Goal: Communication & Community: Answer question/provide support

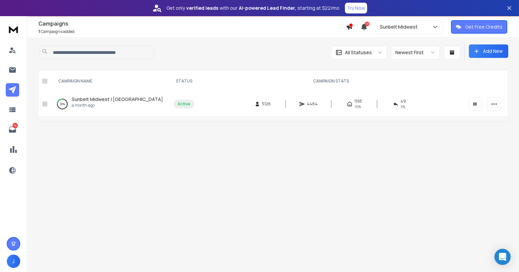
click at [267, 43] on div "Campaigns 1 Campaigns Added All Statuses Newest First Add New CAMPAIGN NAME STA…" at bounding box center [273, 181] width 493 height 286
click at [239, 50] on div at bounding box center [156, 52] width 236 height 16
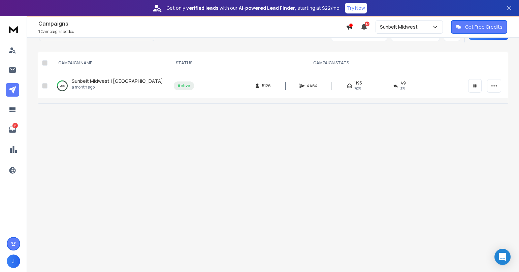
scroll to position [15, 0]
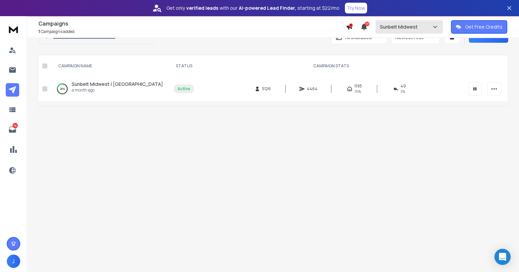
click at [414, 29] on p "Sunbelt Midwest" at bounding box center [400, 27] width 40 height 7
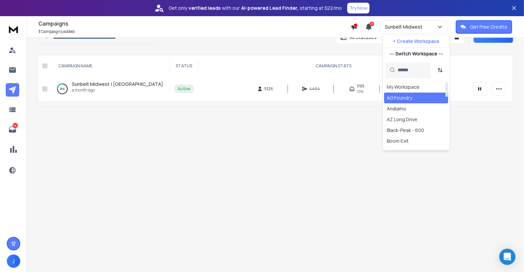
click at [406, 96] on div "AG Foundry" at bounding box center [399, 98] width 25 height 7
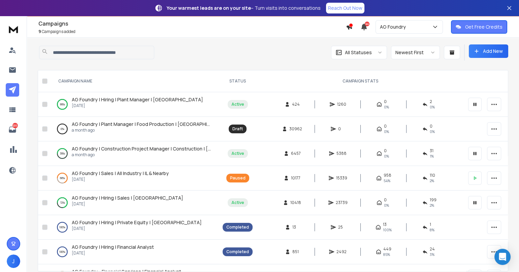
click at [212, 57] on div at bounding box center [156, 52] width 236 height 16
click at [17, 148] on icon at bounding box center [13, 150] width 10 height 10
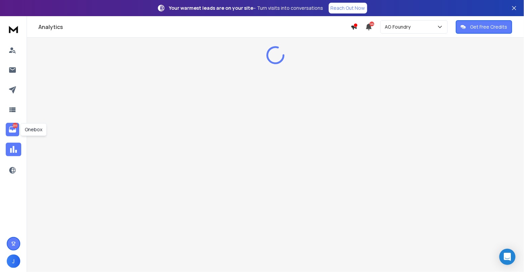
click at [15, 127] on p "205" at bounding box center [14, 125] width 5 height 5
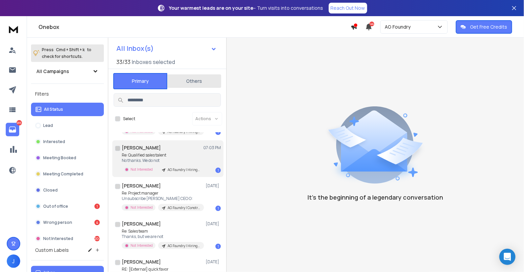
scroll to position [60, 0]
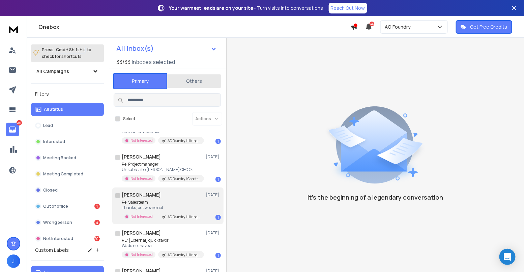
click at [155, 202] on p "Re: Sales team" at bounding box center [162, 202] width 81 height 5
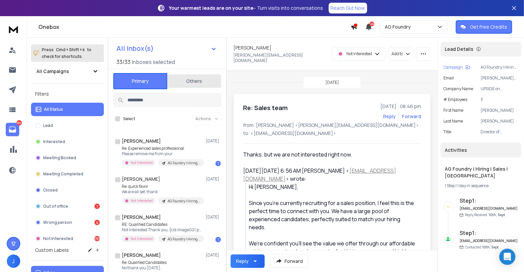
scroll to position [191, 0]
click at [433, 29] on div "AG Foundry" at bounding box center [414, 27] width 59 height 7
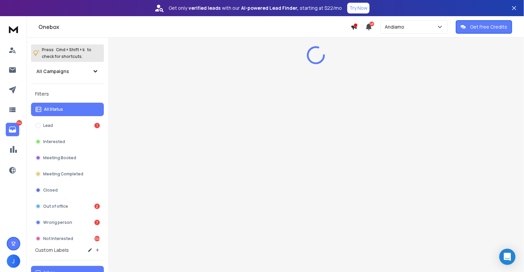
click at [255, 30] on h1 "Onebox" at bounding box center [194, 27] width 312 height 8
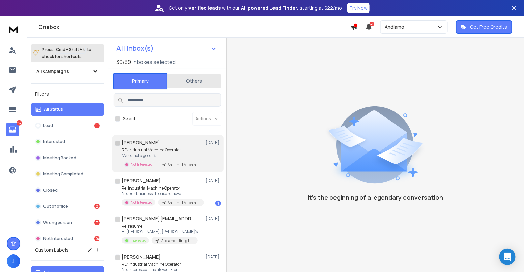
scroll to position [123, 0]
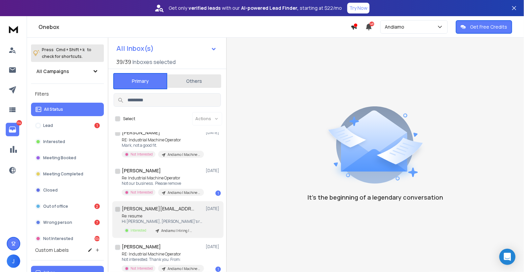
click at [184, 214] on p "Re: resume" at bounding box center [162, 216] width 81 height 5
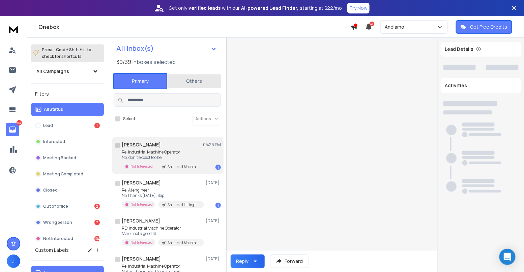
scroll to position [0, 0]
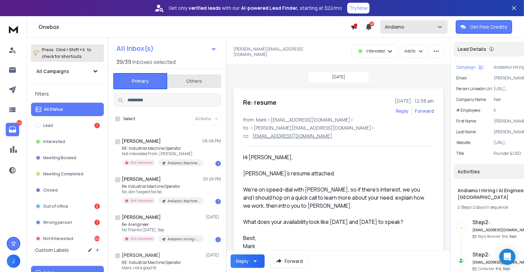
click at [417, 26] on div "Andiamo" at bounding box center [414, 27] width 59 height 7
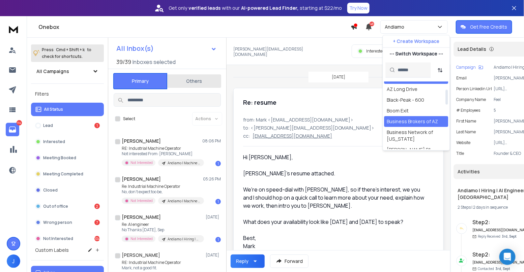
scroll to position [21, 0]
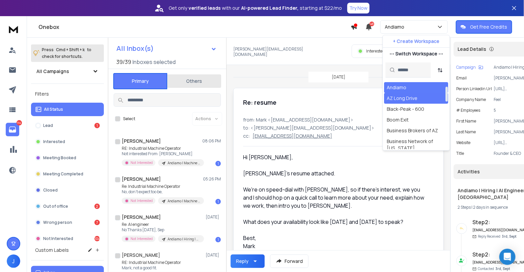
click at [421, 101] on div "AZ Long Drive" at bounding box center [416, 98] width 64 height 11
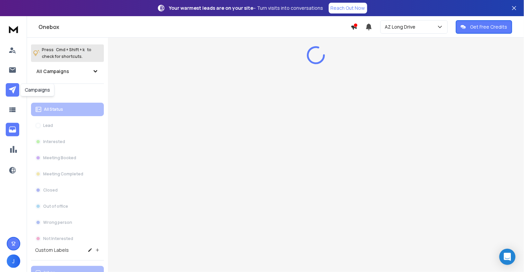
click at [11, 87] on icon at bounding box center [12, 90] width 8 height 8
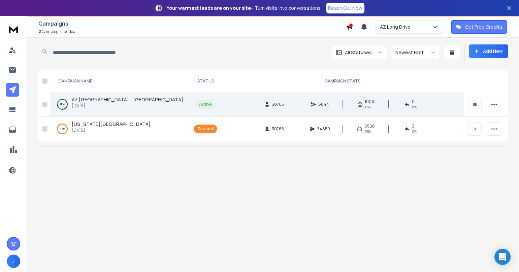
click at [96, 99] on span "AZ [GEOGRAPHIC_DATA] - [GEOGRAPHIC_DATA]" at bounding box center [128, 99] width 112 height 6
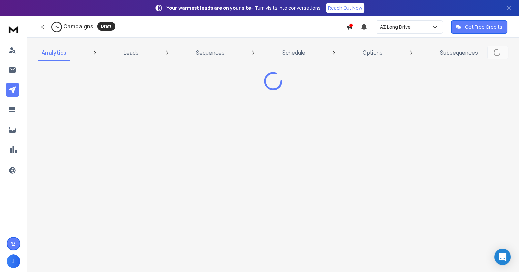
click at [132, 99] on div at bounding box center [273, 206] width 466 height 272
click at [369, 57] on link "Options" at bounding box center [373, 52] width 28 height 16
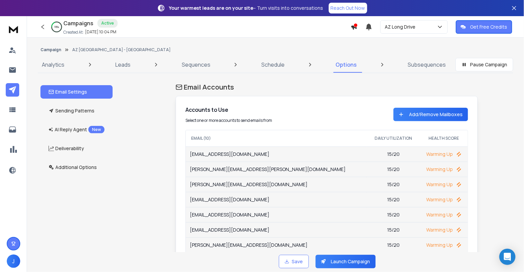
click at [432, 118] on button "Add/Remove Mailboxes" at bounding box center [430, 114] width 75 height 13
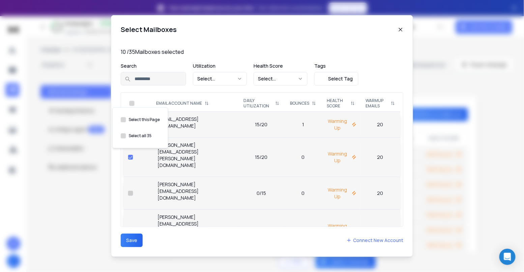
click at [124, 136] on button "Select this Page" at bounding box center [123, 135] width 5 height 5
click at [137, 241] on button "Save" at bounding box center [132, 240] width 22 height 13
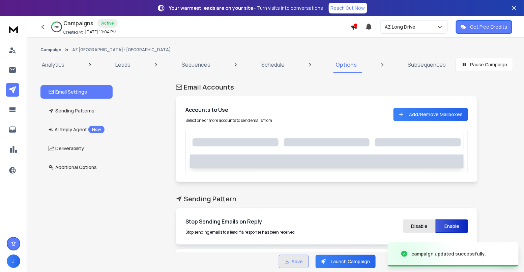
click at [295, 262] on button "Save" at bounding box center [294, 261] width 30 height 13
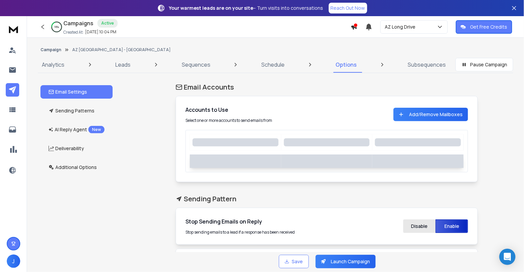
click at [497, 147] on div "Email Accounts Accounts to Use Select one or more accounts to send emails from …" at bounding box center [330, 168] width 415 height 170
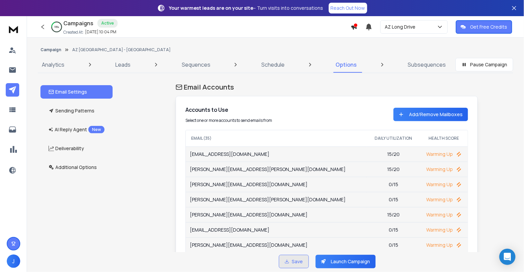
click at [299, 260] on button "Save" at bounding box center [294, 261] width 30 height 13
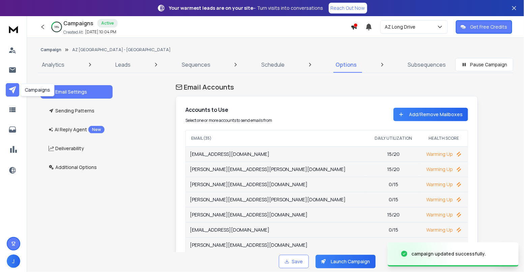
click at [12, 88] on icon at bounding box center [12, 89] width 7 height 7
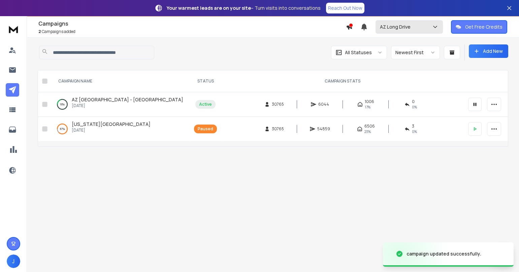
click at [407, 26] on p "AZ Long Drive" at bounding box center [396, 27] width 33 height 7
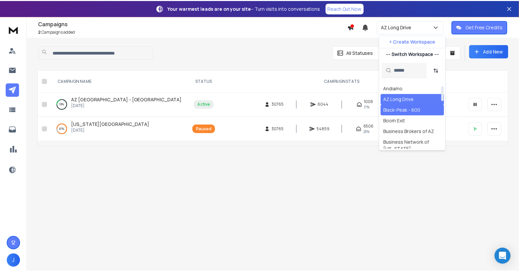
scroll to position [28, 0]
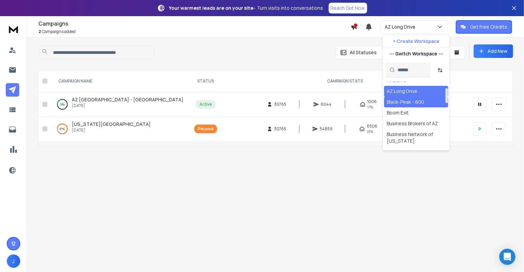
click at [420, 102] on div "Black-Peak - 600" at bounding box center [405, 102] width 37 height 7
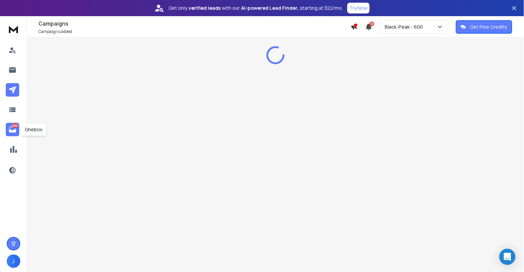
click at [14, 129] on icon at bounding box center [12, 130] width 8 height 8
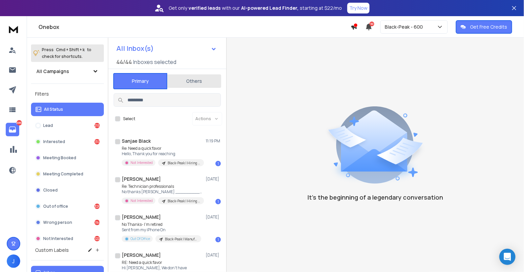
click at [203, 150] on div "Re: Need a quick favor Hello, Thank you for reaching Not Interested Black-Peak …" at bounding box center [163, 156] width 82 height 21
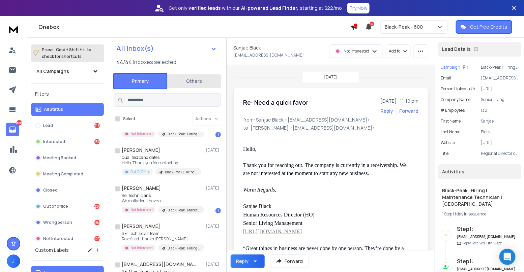
scroll to position [259, 0]
click at [180, 199] on p "We really don't have a" at bounding box center [162, 199] width 81 height 5
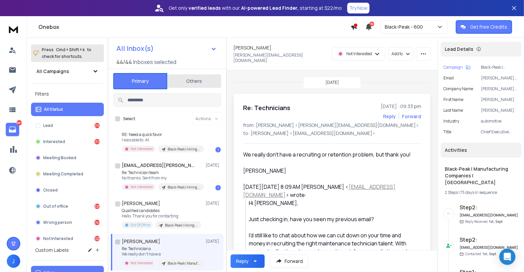
scroll to position [0, 0]
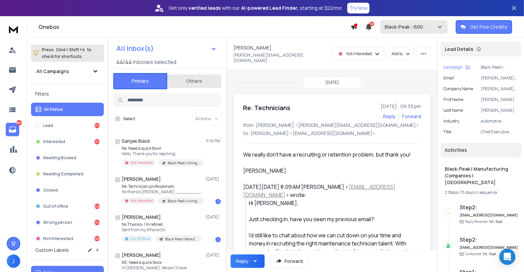
click at [416, 30] on button "Black-Peak - 600" at bounding box center [413, 26] width 67 height 13
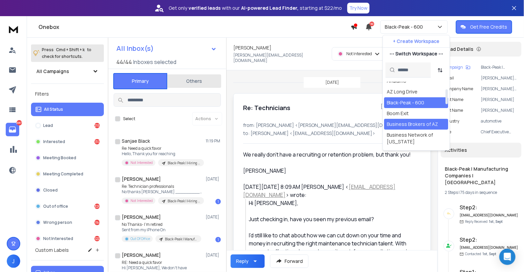
scroll to position [33, 0]
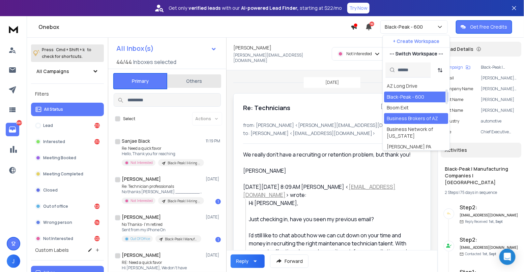
click at [420, 121] on div "Business Brokers of AZ" at bounding box center [412, 118] width 51 height 7
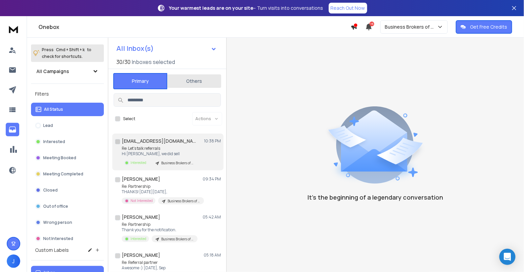
click at [174, 153] on p "Hi [PERSON_NAME], we did sell" at bounding box center [160, 153] width 76 height 5
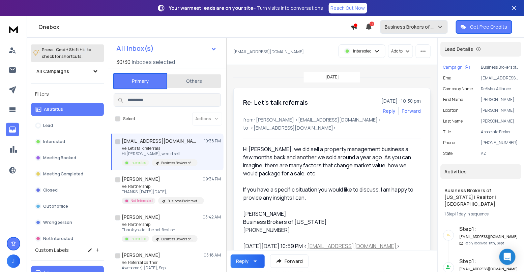
click at [420, 27] on p "Business Brokers of AZ" at bounding box center [411, 27] width 52 height 7
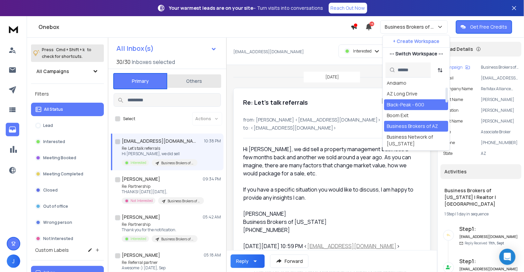
scroll to position [35, 0]
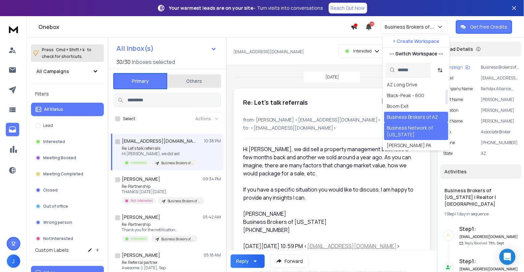
click at [414, 126] on div "Business Network of [US_STATE]" at bounding box center [416, 131] width 59 height 13
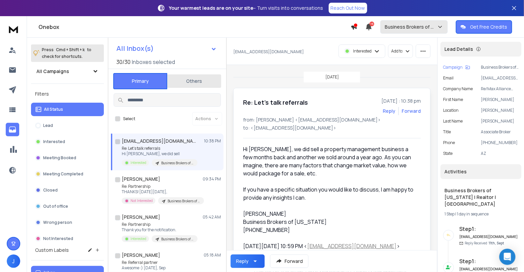
click at [410, 28] on p "Business Brokers of AZ" at bounding box center [411, 27] width 52 height 7
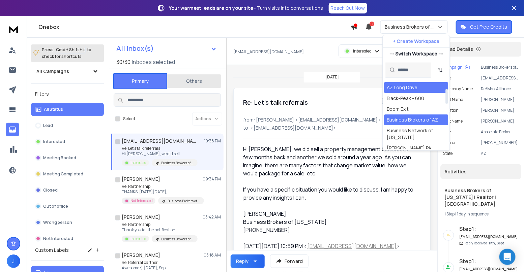
scroll to position [35, 0]
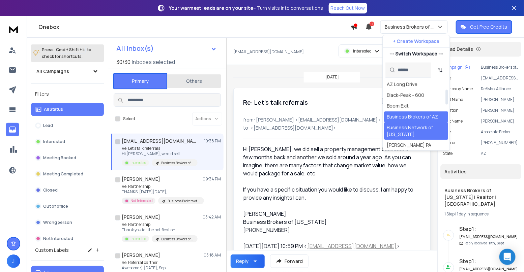
click at [414, 127] on div "Business Network of [US_STATE]" at bounding box center [416, 130] width 59 height 13
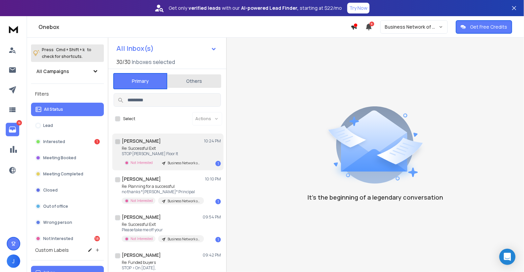
click at [169, 159] on div "Business Network of Ohio | Manufacturing & Construction" at bounding box center [181, 162] width 46 height 7
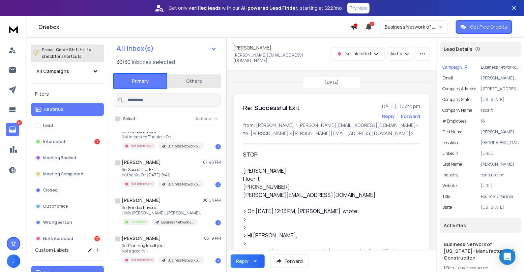
scroll to position [206, 0]
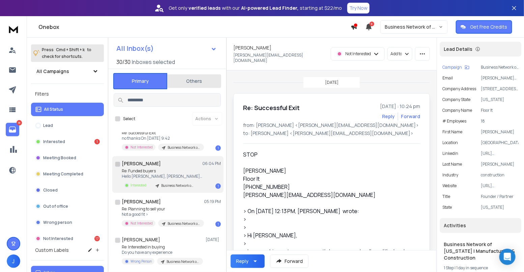
click at [173, 176] on p "Hello John, Ive received countless" at bounding box center [162, 176] width 81 height 5
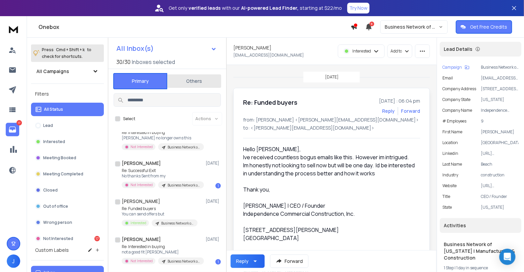
scroll to position [365, 0]
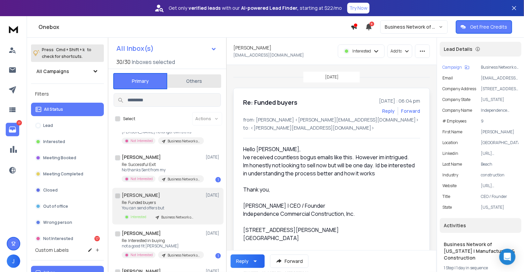
click at [154, 206] on p "You can send offers but" at bounding box center [160, 208] width 76 height 5
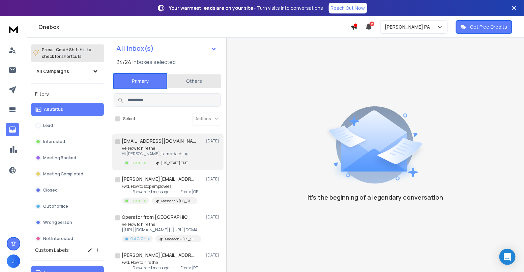
click at [187, 156] on div "Re: How to hire the Hi [PERSON_NAME], I am attaching Interested [US_STATE] GMT" at bounding box center [171, 156] width 99 height 21
click at [199, 153] on div "Re: How to hire the Hi [PERSON_NAME], I am attaching Interested [US_STATE] GMT" at bounding box center [171, 156] width 99 height 21
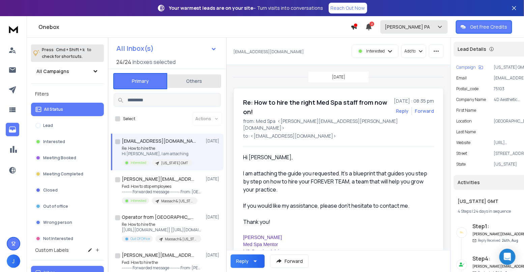
click at [430, 27] on p "[PERSON_NAME] PA" at bounding box center [409, 27] width 48 height 7
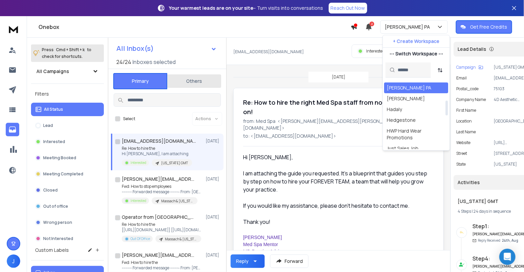
scroll to position [60, 0]
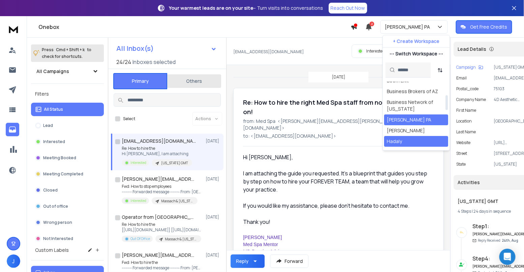
click at [407, 136] on div "Hadaly" at bounding box center [416, 141] width 64 height 11
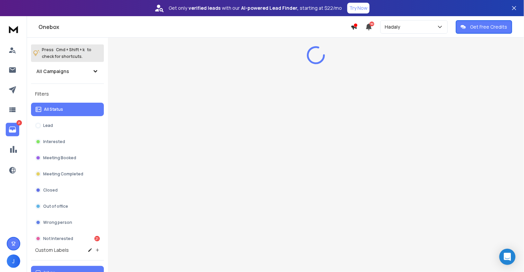
click at [302, 29] on h1 "Onebox" at bounding box center [194, 27] width 312 height 8
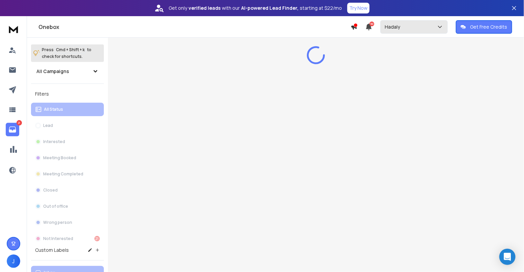
click at [420, 29] on div "Hadaly" at bounding box center [414, 27] width 59 height 7
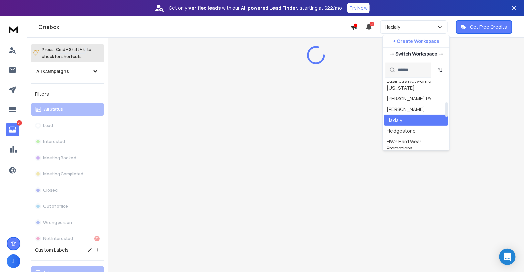
scroll to position [93, 0]
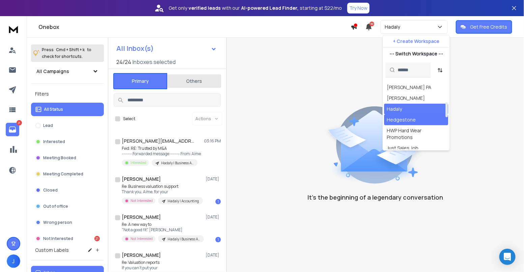
click at [411, 117] on div "Hedgestone" at bounding box center [401, 120] width 29 height 7
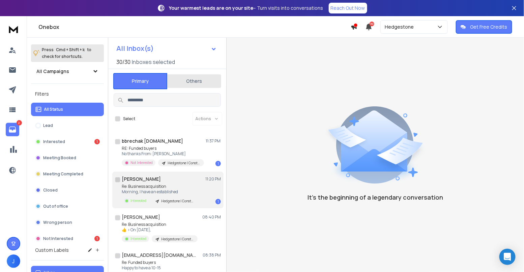
click at [178, 192] on p "Morning, I have an established" at bounding box center [160, 191] width 76 height 5
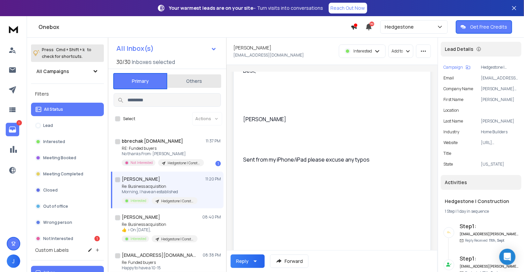
scroll to position [225, 0]
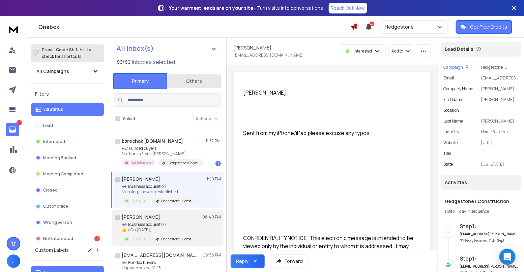
click at [173, 219] on div "[PERSON_NAME] 08:40 PM" at bounding box center [171, 217] width 99 height 7
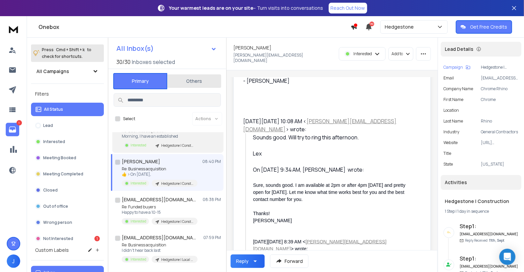
scroll to position [56, 0]
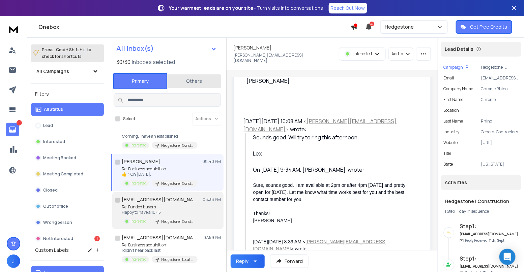
click at [166, 201] on h1 "[EMAIL_ADDRESS][DOMAIN_NAME]" at bounding box center [159, 200] width 74 height 7
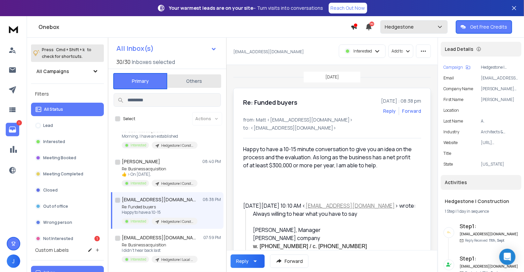
click at [402, 29] on p "Hedgestone" at bounding box center [401, 27] width 32 height 7
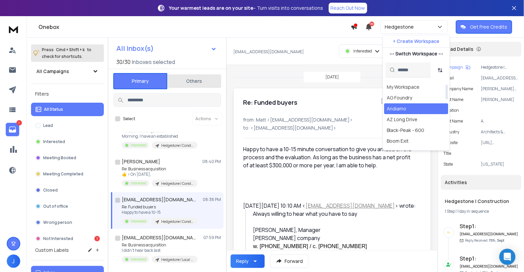
scroll to position [113, 0]
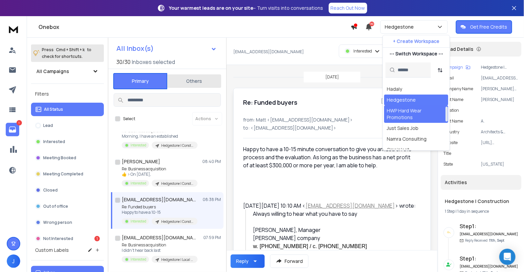
click at [412, 108] on div "HWP Hard Wear Promotions" at bounding box center [416, 114] width 59 height 13
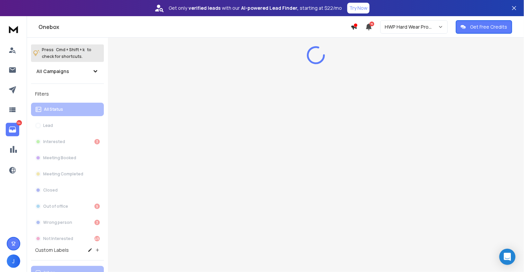
click at [268, 31] on div "Onebox 16 HWP Hard Wear Promotions Get Free Credits" at bounding box center [262, 27] width 524 height 22
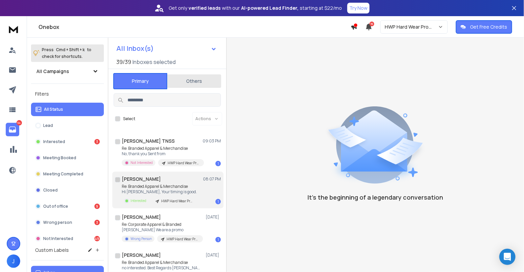
click at [189, 191] on p "Hi [PERSON_NAME], Your timing is good." at bounding box center [160, 191] width 76 height 5
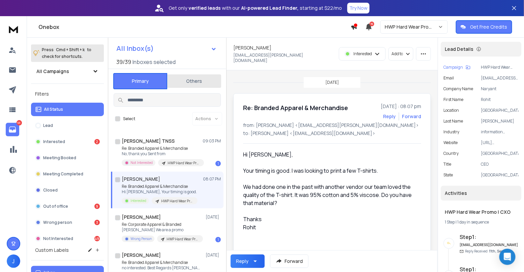
scroll to position [1, 0]
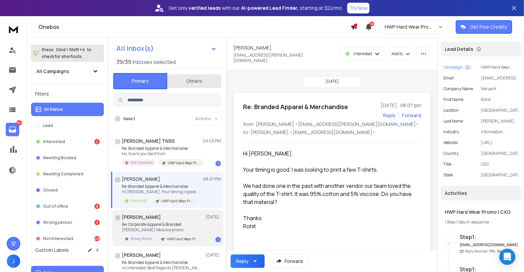
click at [129, 219] on h1 "[PERSON_NAME]" at bounding box center [141, 217] width 39 height 7
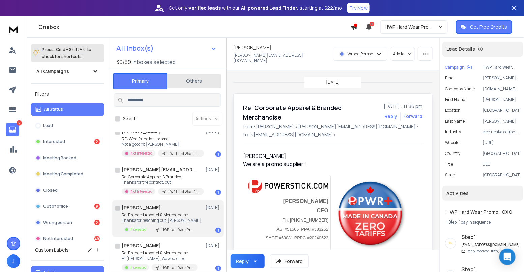
scroll to position [165, 0]
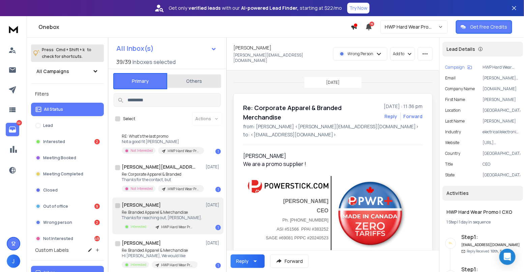
click at [167, 212] on p "Re: Branded Apparel & Merchandise" at bounding box center [162, 212] width 80 height 5
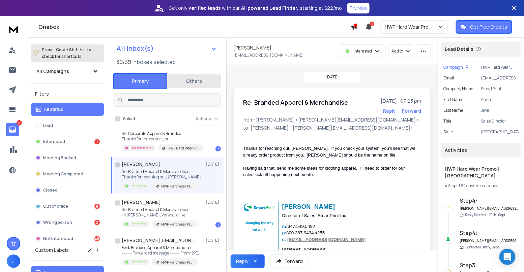
scroll to position [210, 0]
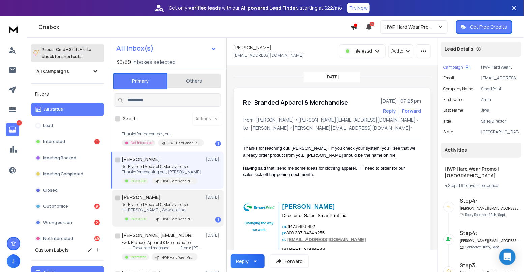
click at [177, 205] on p "Re: Branded Apparel & Merchandise" at bounding box center [160, 204] width 76 height 5
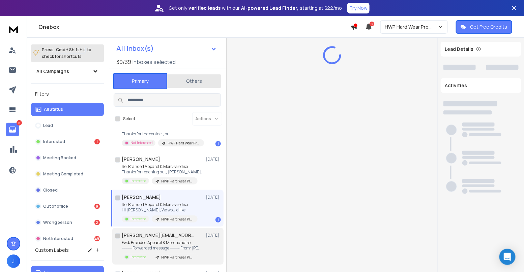
click at [159, 247] on p "---------- Forwarded message --------- From: [PERSON_NAME]" at bounding box center [162, 248] width 81 height 5
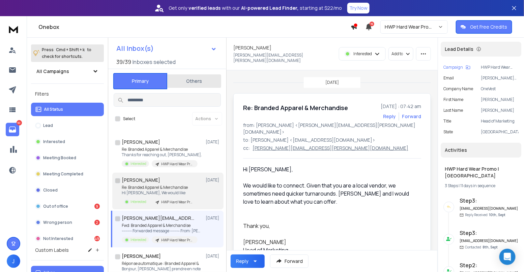
scroll to position [250, 0]
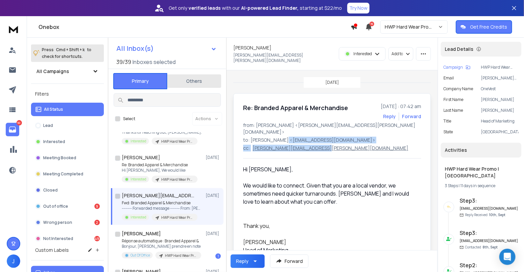
drag, startPoint x: 317, startPoint y: 138, endPoint x: 279, endPoint y: 126, distance: 39.6
click at [279, 126] on div "Re: Branded Apparel & Merchandise [DATE] : 07:42 am Reply Forward from: [PERSON…" at bounding box center [332, 127] width 178 height 49
click at [344, 145] on div "cc: [PERSON_NAME][EMAIL_ADDRESS][PERSON_NAME][DOMAIN_NAME]" at bounding box center [332, 148] width 178 height 7
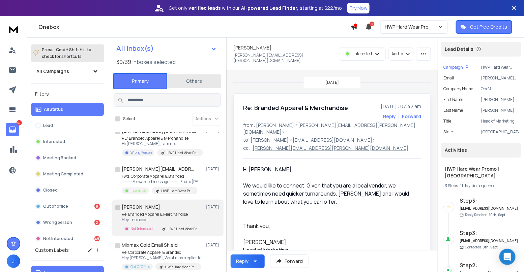
scroll to position [969, 0]
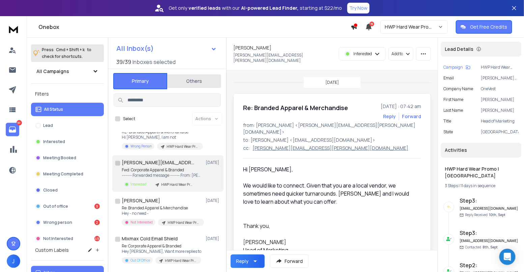
click at [181, 166] on div "[PERSON_NAME][EMAIL_ADDRESS][DOMAIN_NAME] +1 [DATE] Fwd: Corporate Apparel & Br…" at bounding box center [171, 173] width 99 height 29
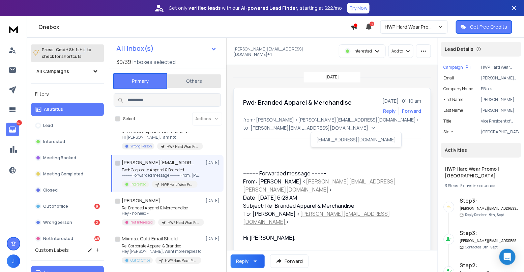
click at [370, 127] on icon at bounding box center [372, 127] width 5 height 5
click at [370, 129] on icon at bounding box center [372, 127] width 5 height 5
click at [370, 127] on icon at bounding box center [372, 127] width 5 height 5
click at [298, 128] on p "to: [PERSON_NAME][EMAIL_ADDRESS][DOMAIN_NAME]" at bounding box center [306, 128] width 126 height 7
click at [349, 139] on p "[EMAIL_ADDRESS][DOMAIN_NAME]" at bounding box center [356, 140] width 80 height 7
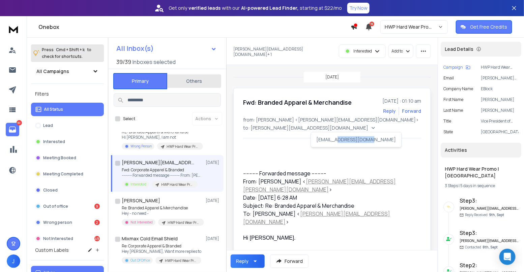
click at [349, 139] on p "[EMAIL_ADDRESS][DOMAIN_NAME]" at bounding box center [356, 140] width 80 height 7
copy p "[EMAIL_ADDRESS][DOMAIN_NAME]"
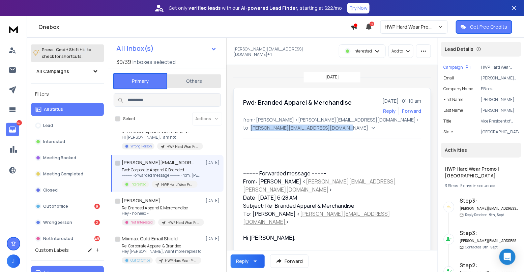
drag, startPoint x: 343, startPoint y: 127, endPoint x: 250, endPoint y: 127, distance: 93.4
click at [250, 127] on p "to: [PERSON_NAME][EMAIL_ADDRESS][DOMAIN_NAME]" at bounding box center [306, 128] width 126 height 7
copy p "[PERSON_NAME][EMAIL_ADDRESS][DOMAIN_NAME]"
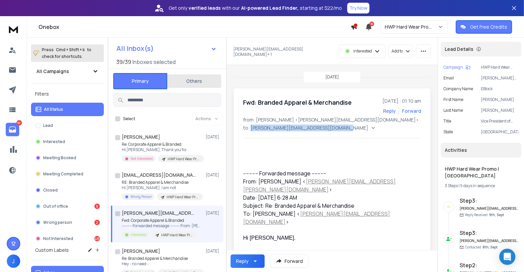
scroll to position [904, 0]
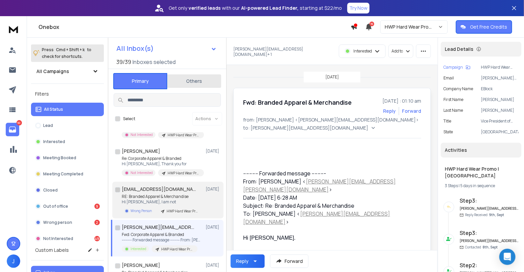
click at [185, 208] on div "HWP Hard Wear Promo | [GEOGRAPHIC_DATA]" at bounding box center [180, 211] width 46 height 7
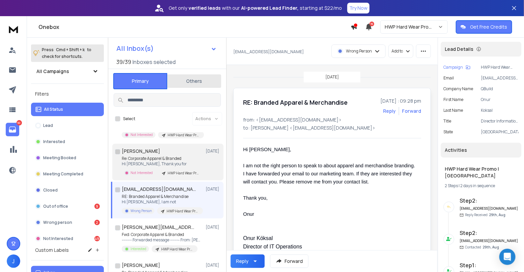
click at [183, 164] on p "Hi [PERSON_NAME], Thank you for" at bounding box center [162, 163] width 81 height 5
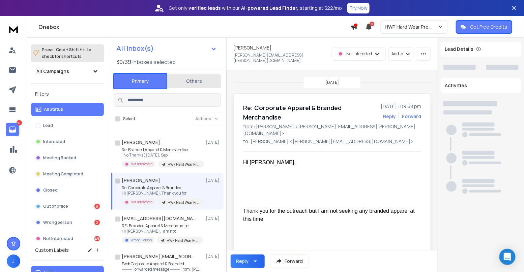
scroll to position [874, 0]
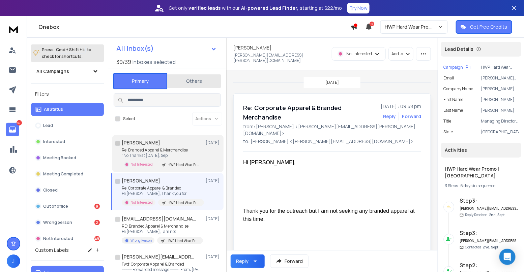
click at [189, 162] on p "HWP Hard Wear Promo | [GEOGRAPHIC_DATA]" at bounding box center [184, 164] width 32 height 5
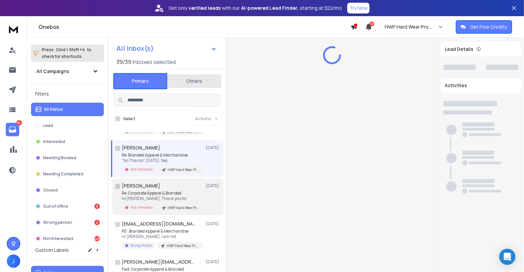
scroll to position [793, 0]
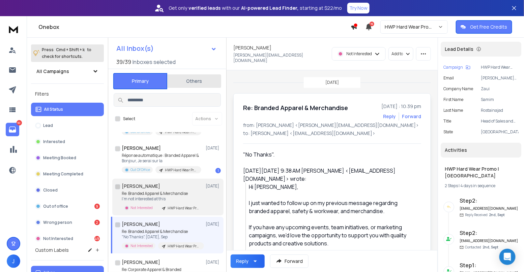
click at [178, 195] on p "Re: Branded Apparel & Merchandise" at bounding box center [162, 193] width 81 height 5
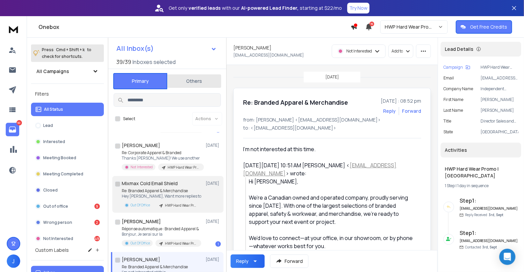
scroll to position [718, 0]
click at [178, 191] on p "Re: Branded Apparel & Merchandise" at bounding box center [162, 192] width 80 height 5
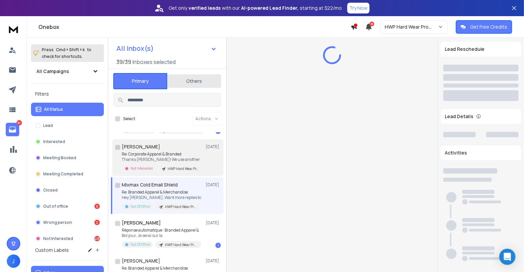
click at [196, 158] on p "Thanks [PERSON_NAME]! We use another" at bounding box center [162, 159] width 81 height 5
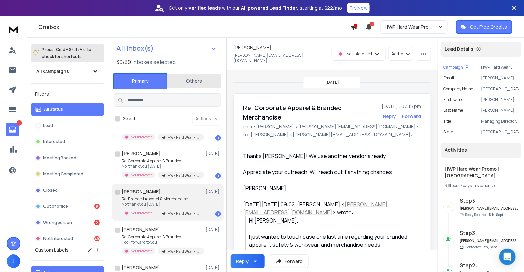
scroll to position [526, 0]
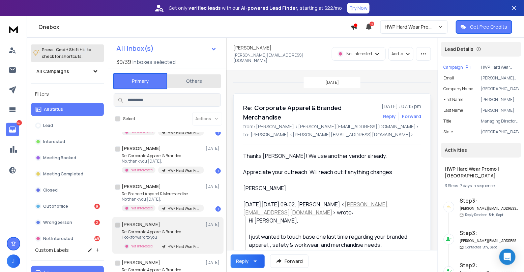
click at [161, 232] on p "Re: Corporate Apparel & Branded" at bounding box center [162, 232] width 81 height 5
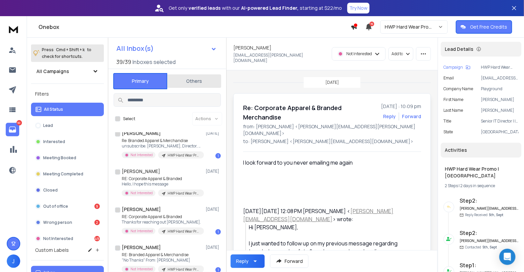
scroll to position [386, 0]
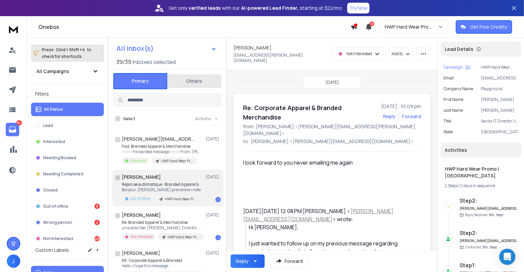
click at [182, 195] on div "Réponse automatique : Branded Apparel & Bonjour, [PERSON_NAME] prendre en note …" at bounding box center [162, 192] width 80 height 21
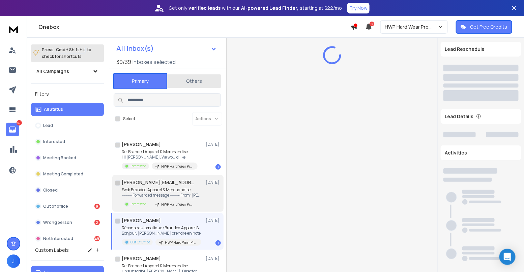
scroll to position [263, 0]
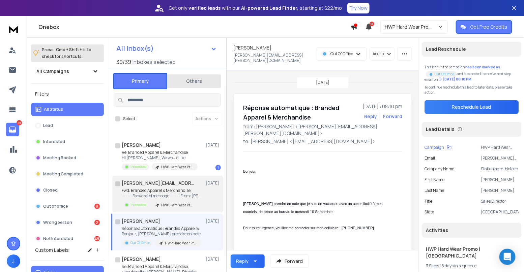
click at [178, 197] on p "---------- Forwarded message --------- From: [PERSON_NAME]" at bounding box center [162, 196] width 81 height 5
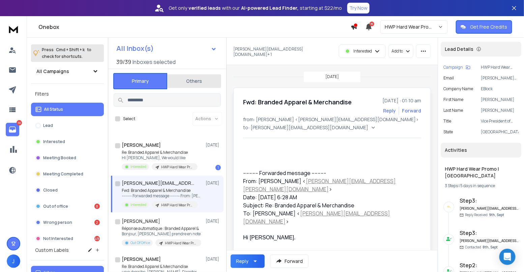
scroll to position [0, 0]
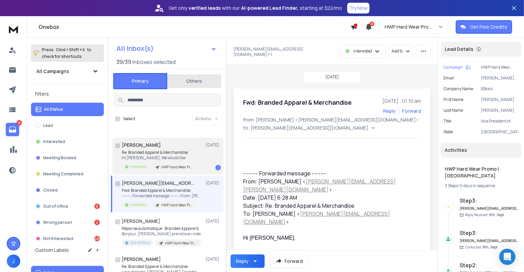
click at [164, 156] on p "Hi [PERSON_NAME], We would like" at bounding box center [160, 157] width 76 height 5
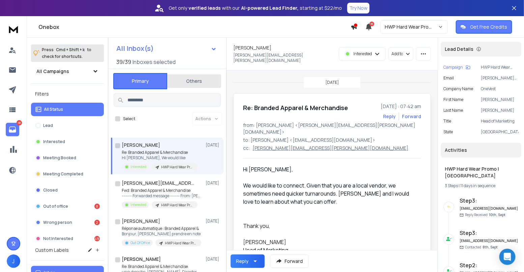
click at [415, 113] on div "Forward" at bounding box center [411, 116] width 19 height 7
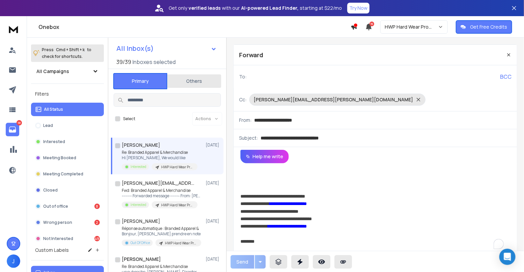
click at [280, 72] on input at bounding box center [272, 77] width 47 height 12
paste input "**********"
type input "**********"
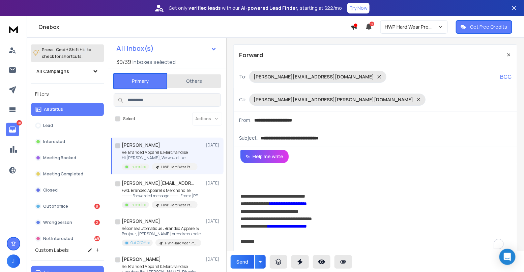
click at [328, 53] on div "Forward" at bounding box center [375, 55] width 283 height 20
click at [389, 76] on input at bounding box center [416, 77] width 55 height 12
paste input
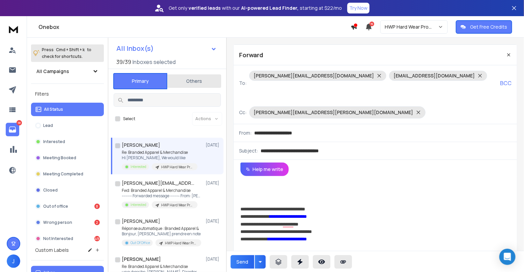
click at [337, 57] on div "Forward" at bounding box center [375, 55] width 283 height 20
click at [327, 57] on div "Forward" at bounding box center [375, 55] width 283 height 20
click at [294, 113] on p "[PERSON_NAME][EMAIL_ADDRESS][PERSON_NAME][DOMAIN_NAME]" at bounding box center [333, 112] width 159 height 7
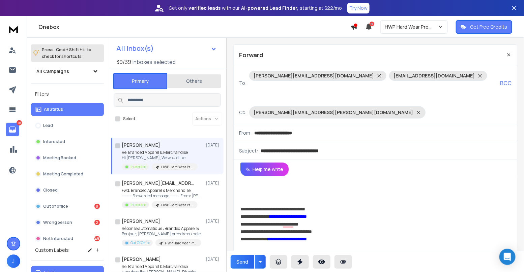
copy p
click at [417, 112] on icon at bounding box center [419, 113] width 4 height 4
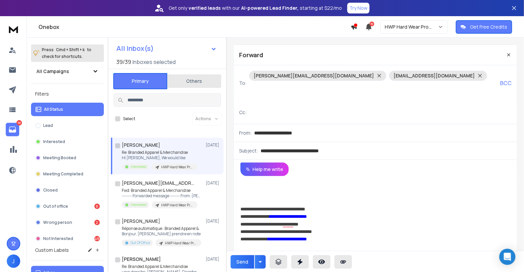
click at [260, 185] on div "**********" at bounding box center [372, 222] width 277 height 93
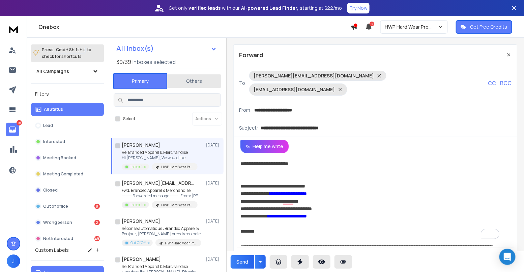
click at [244, 265] on button "Send" at bounding box center [243, 262] width 24 height 13
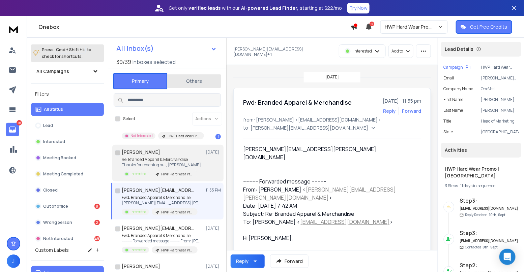
click at [190, 162] on p "Thanks for reaching out, Tony." at bounding box center [162, 164] width 80 height 5
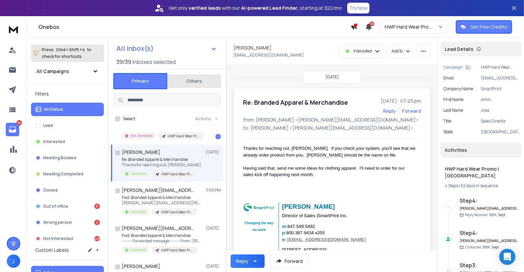
click at [410, 113] on div "Forward" at bounding box center [411, 111] width 19 height 7
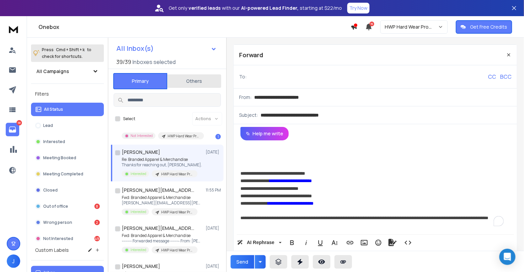
click at [270, 76] on input at bounding box center [272, 77] width 47 height 12
paste input
click at [305, 60] on div "Forward" at bounding box center [375, 55] width 283 height 20
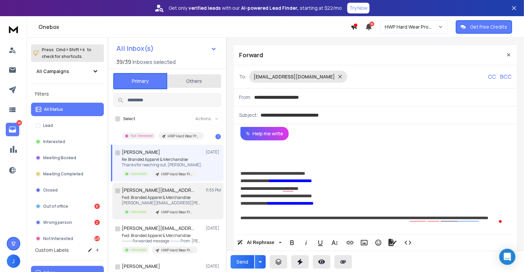
click at [167, 197] on p "Fwd: Branded Apparel & Merchandise" at bounding box center [162, 197] width 81 height 5
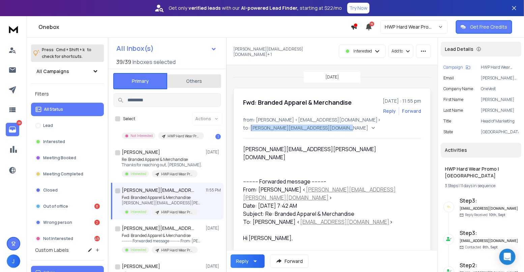
drag, startPoint x: 343, startPoint y: 127, endPoint x: 251, endPoint y: 127, distance: 91.7
click at [251, 127] on p "to: Gianna.Watterworth@hardwearpromo.com" at bounding box center [306, 128] width 126 height 7
copy p "[PERSON_NAME][EMAIL_ADDRESS][DOMAIN_NAME]"
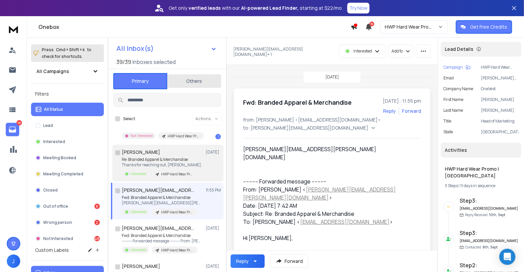
click at [131, 160] on p "Re: Branded Apparel & Merchandise" at bounding box center [162, 159] width 80 height 5
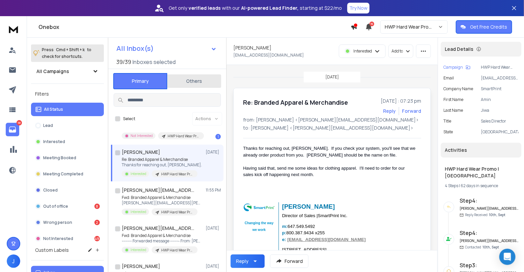
click at [410, 112] on div "Forward" at bounding box center [411, 111] width 19 height 7
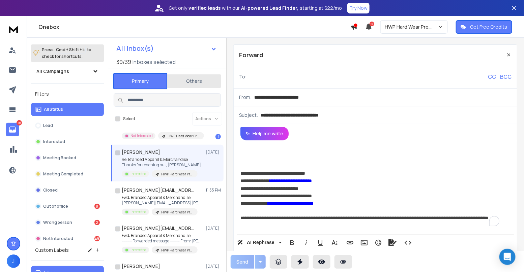
click at [267, 77] on input at bounding box center [272, 77] width 47 height 12
paste input "**********"
type input "**********"
click at [299, 59] on div "Forward" at bounding box center [375, 55] width 283 height 20
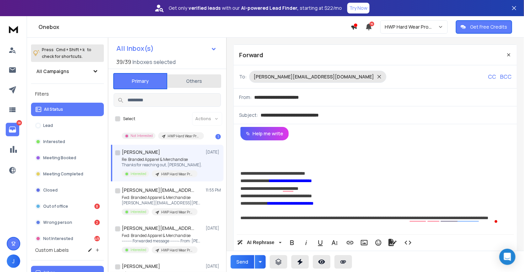
click at [389, 80] on input at bounding box center [416, 77] width 55 height 12
paste input
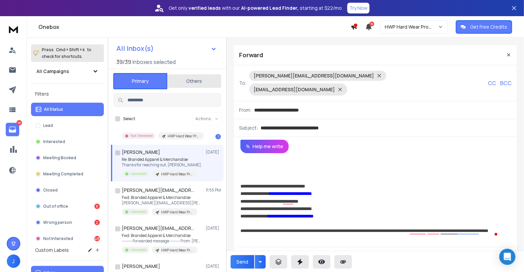
click at [337, 56] on div "Forward" at bounding box center [375, 55] width 283 height 20
click at [240, 261] on button "Send" at bounding box center [243, 262] width 24 height 13
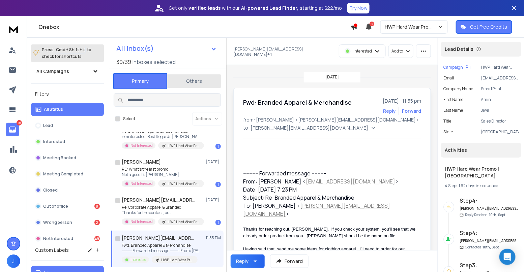
scroll to position [121, 0]
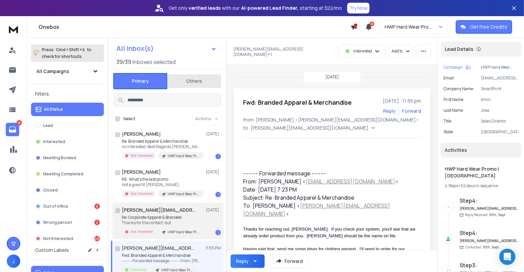
click at [179, 225] on p "Thanks for the contact, but" at bounding box center [162, 222] width 81 height 5
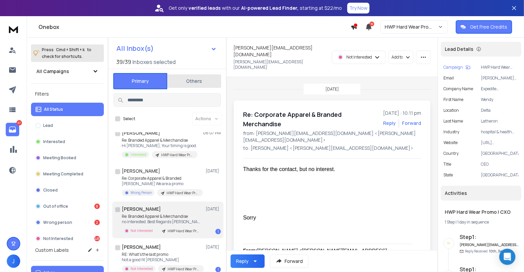
scroll to position [46, 0]
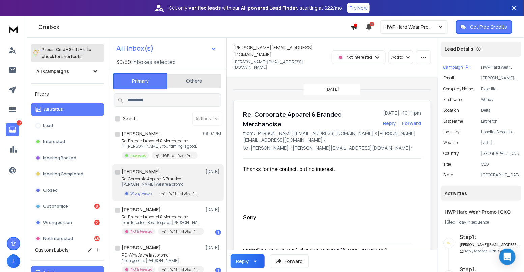
click at [176, 184] on p "[PERSON_NAME] We are a promo" at bounding box center [162, 184] width 81 height 5
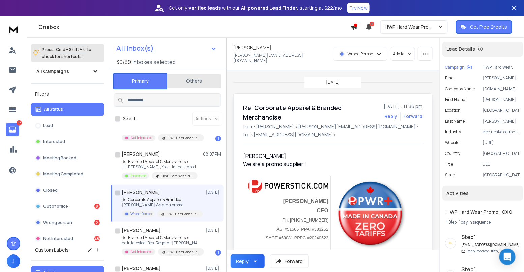
scroll to position [19, 0]
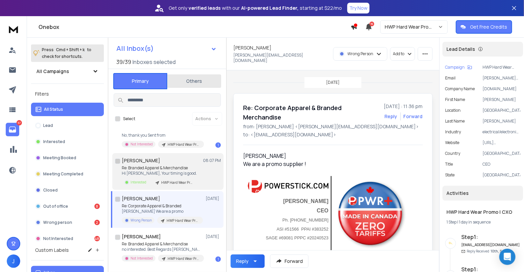
click at [171, 171] on p "Hi Tony, Your timing is good." at bounding box center [160, 173] width 76 height 5
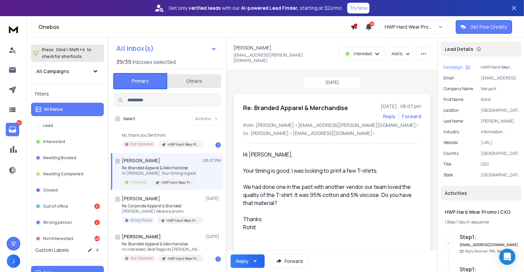
click at [417, 113] on div "Forward" at bounding box center [411, 116] width 19 height 7
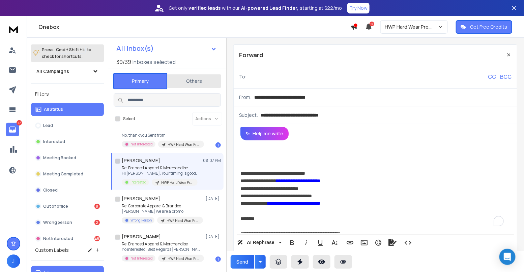
click at [281, 77] on input at bounding box center [272, 77] width 47 height 12
paste input
click at [304, 59] on div "Forward" at bounding box center [375, 55] width 283 height 20
click at [350, 80] on input at bounding box center [373, 77] width 47 height 12
paste input
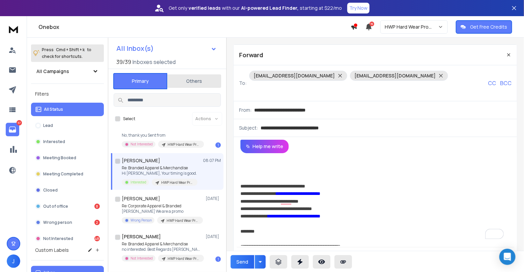
click at [338, 59] on div "Forward" at bounding box center [375, 55] width 283 height 20
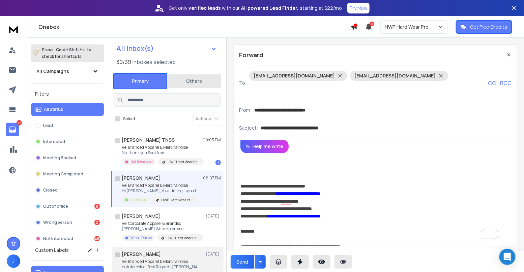
scroll to position [0, 0]
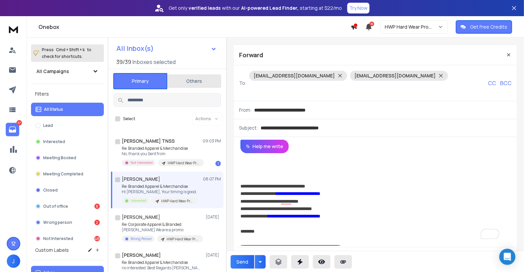
click at [238, 264] on button "Send" at bounding box center [243, 262] width 24 height 13
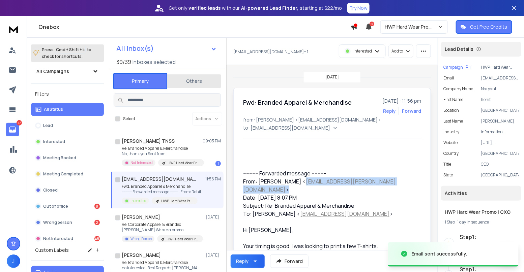
drag, startPoint x: 371, startPoint y: 183, endPoint x: 297, endPoint y: 182, distance: 74.2
click at [297, 182] on div "From: Rohit Shanker < rohit.shanker@naryant.com >" at bounding box center [329, 186] width 173 height 16
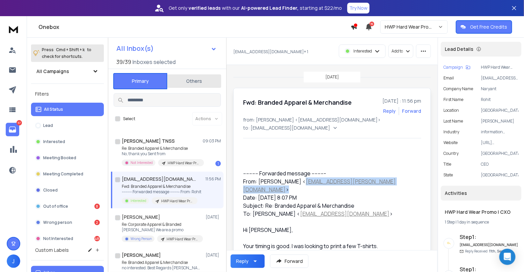
copy div "rohit.shanker@naryant.com >"
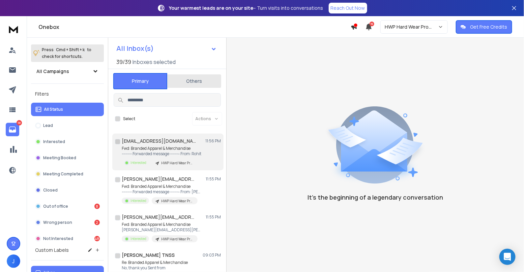
click at [190, 152] on p "---------- Forwarded message --------- From: Rohit" at bounding box center [162, 153] width 80 height 5
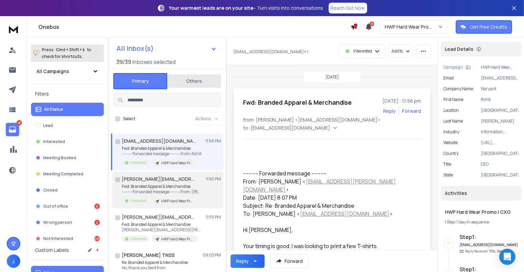
click at [174, 189] on p "Fwd: Branded Apparel & Merchandise" at bounding box center [162, 186] width 81 height 5
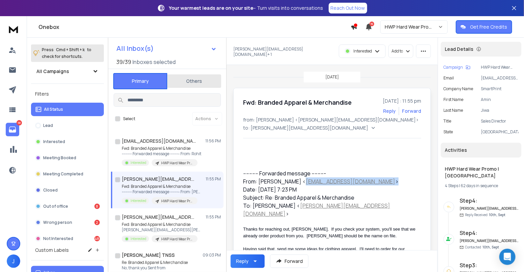
drag, startPoint x: 358, startPoint y: 182, endPoint x: 287, endPoint y: 182, distance: 70.8
click at [287, 182] on div "From: [PERSON_NAME] < [PERSON_NAME][EMAIL_ADDRESS][DOMAIN_NAME] >" at bounding box center [329, 182] width 173 height 8
copy div "[EMAIL_ADDRESS][DOMAIN_NAME] >"
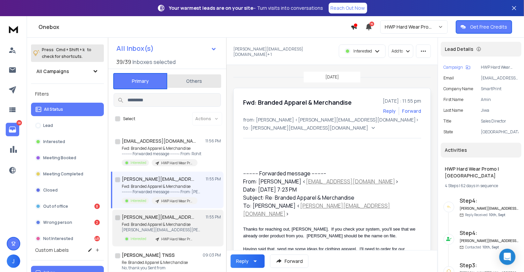
click at [195, 226] on p "Fwd: Branded Apparel & Merchandise" at bounding box center [162, 224] width 81 height 5
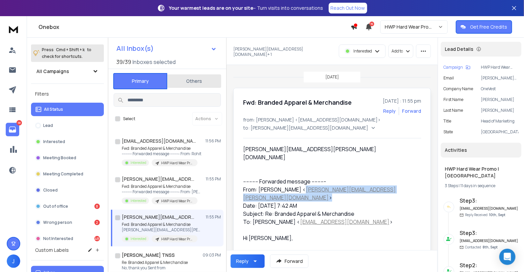
drag, startPoint x: 344, startPoint y: 181, endPoint x: 284, endPoint y: 182, distance: 60.3
click at [284, 186] on div "From: Tina Tuli < tina.tuli@onevest.com >" at bounding box center [329, 194] width 173 height 16
copy div "tina.tuli@onevest.com >"
click at [434, 28] on p "HWP Hard Wear Promotions" at bounding box center [411, 27] width 53 height 7
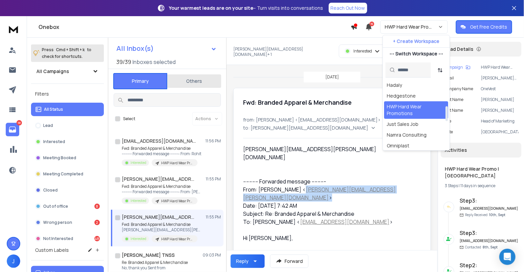
scroll to position [117, 0]
click at [417, 132] on div "Namra Consulting" at bounding box center [407, 135] width 40 height 7
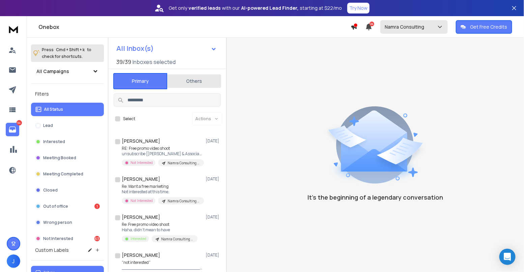
click at [437, 30] on div "Namra Consulting" at bounding box center [414, 27] width 59 height 7
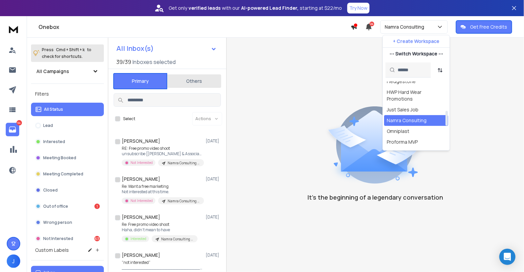
scroll to position [137, 0]
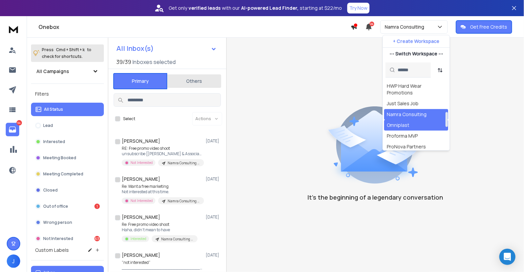
click at [406, 122] on div "Omniplast" at bounding box center [398, 125] width 23 height 7
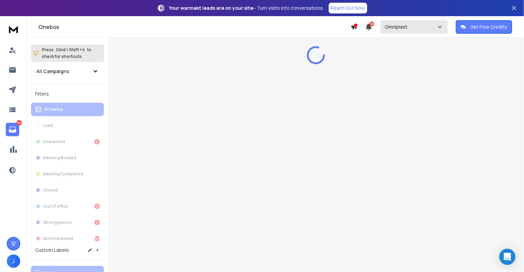
click at [412, 31] on button "Omniplast" at bounding box center [413, 26] width 67 height 13
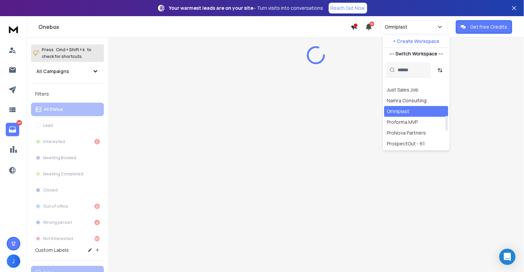
scroll to position [156, 0]
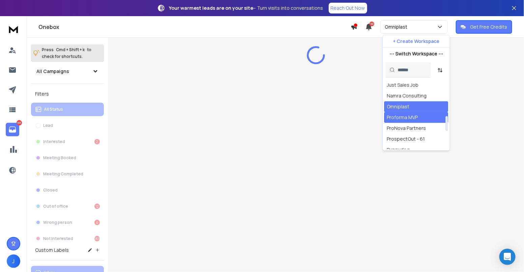
click at [414, 114] on div "Proforma MVP" at bounding box center [402, 117] width 31 height 7
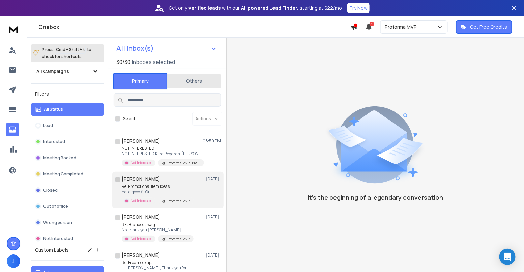
scroll to position [98, 0]
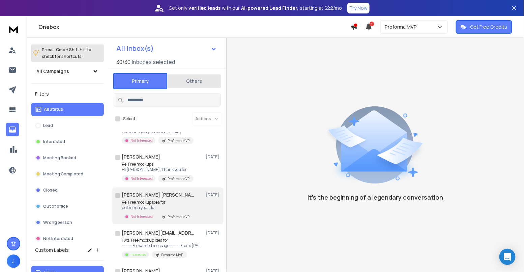
click at [160, 204] on p "Re: Free mockup idea for" at bounding box center [158, 202] width 72 height 5
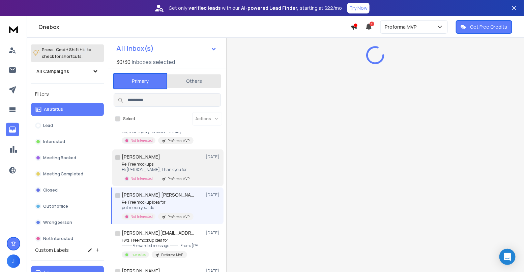
click at [202, 165] on div "Re: Free mockups Hi [PERSON_NAME], Thank you for Not Interested Proforma MVP" at bounding box center [171, 172] width 99 height 21
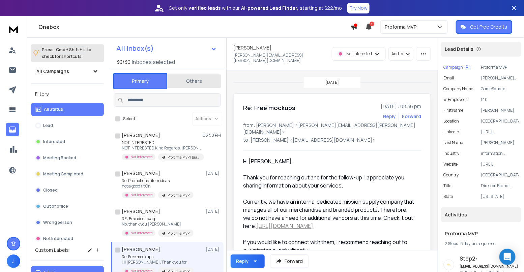
scroll to position [0, 0]
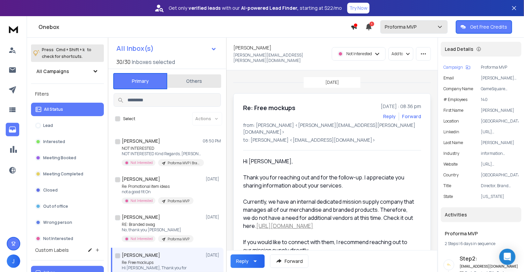
click at [433, 25] on div "Proforma MVP" at bounding box center [414, 27] width 59 height 7
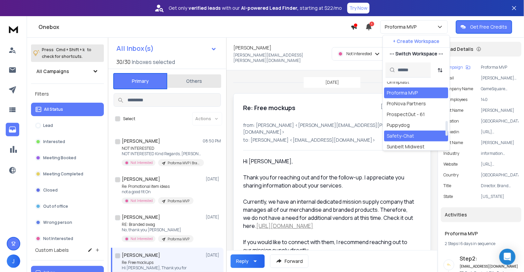
scroll to position [182, 0]
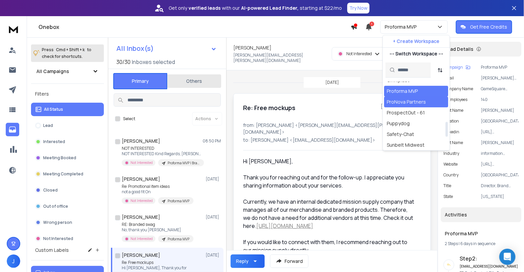
click at [424, 99] on div "ProNova Partners" at bounding box center [406, 102] width 39 height 7
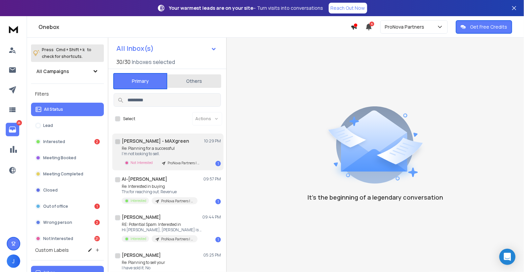
click at [159, 149] on p "Re: Planning for a successful" at bounding box center [162, 148] width 81 height 5
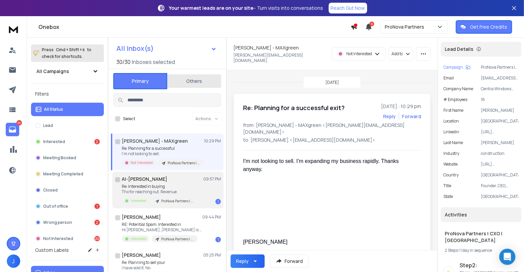
click at [191, 184] on p "Re: Interested in buying" at bounding box center [160, 186] width 76 height 5
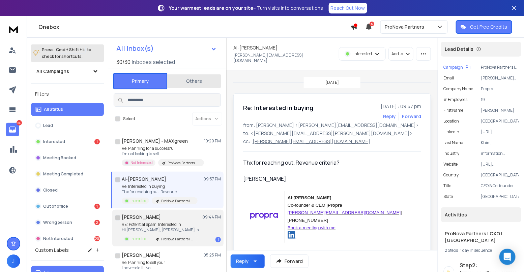
click at [169, 221] on div "Ravi Rayu 09:44 PM RE: Potential Spam: Interested in Hi Rick, Sheridan is advis…" at bounding box center [171, 228] width 99 height 29
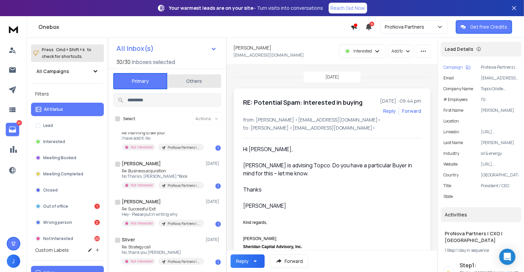
scroll to position [158, 0]
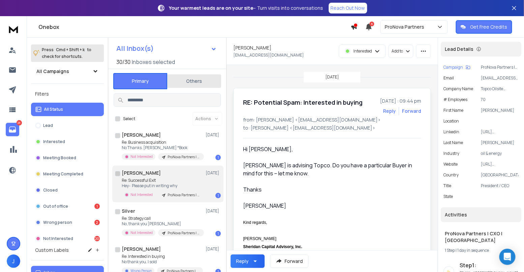
click at [190, 186] on p "Hey- Please put in writing why" at bounding box center [162, 185] width 81 height 5
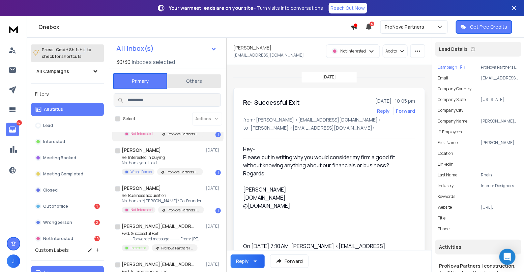
scroll to position [265, 0]
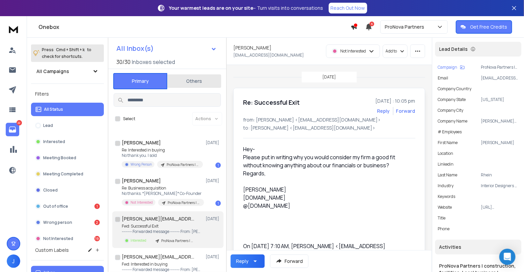
click at [174, 220] on h1 "rick@pronovapartners.com" at bounding box center [159, 219] width 74 height 7
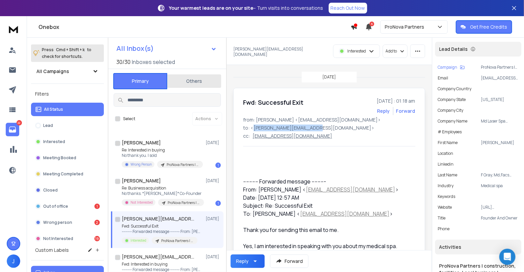
drag, startPoint x: 312, startPoint y: 128, endPoint x: 252, endPoint y: 129, distance: 60.0
click at [252, 129] on p "to: <rick@pronovapartners.com>" at bounding box center [329, 128] width 172 height 7
copy p "rick@pronovapartners.com"
drag, startPoint x: 331, startPoint y: 136, endPoint x: 251, endPoint y: 137, distance: 79.9
click at [251, 137] on div "cc: rc0322@pronovapartners.com" at bounding box center [329, 136] width 172 height 7
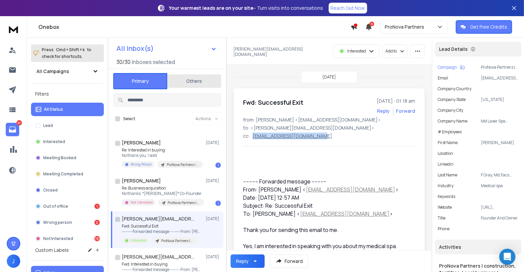
copy p "rc0322@pronovapartners.com"
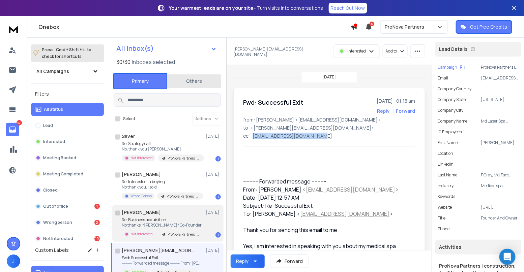
scroll to position [197, 0]
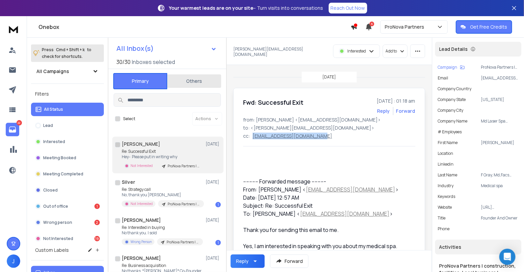
click at [163, 160] on div "Re: Successful Exit Hey- Please put in writing why Not Interested ProNova Partn…" at bounding box center [163, 159] width 82 height 21
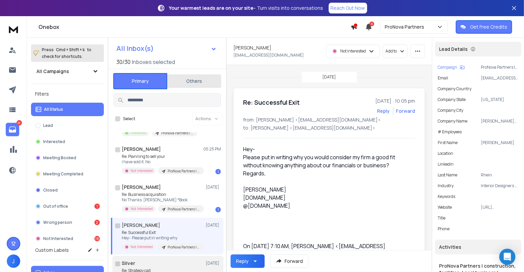
scroll to position [106, 0]
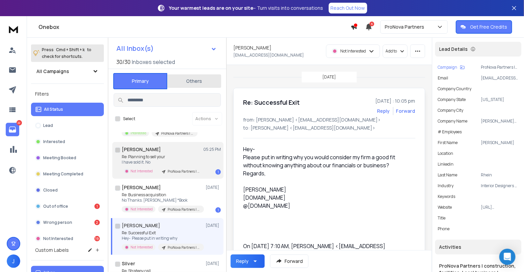
click at [163, 164] on p "I have sold it. No" at bounding box center [162, 162] width 81 height 5
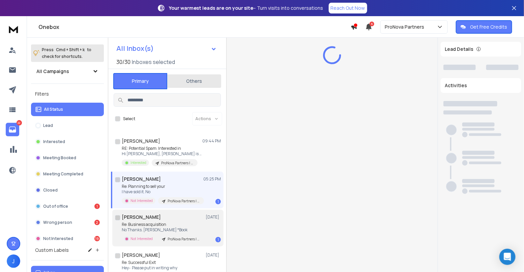
scroll to position [73, 0]
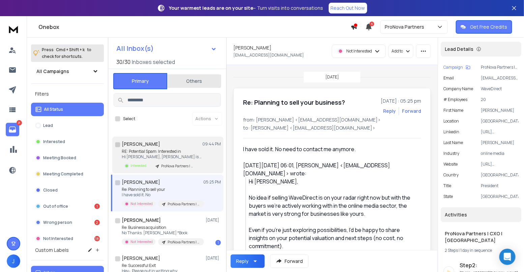
click at [176, 157] on p "Hi Rick, Sheridan is advising" at bounding box center [162, 156] width 81 height 5
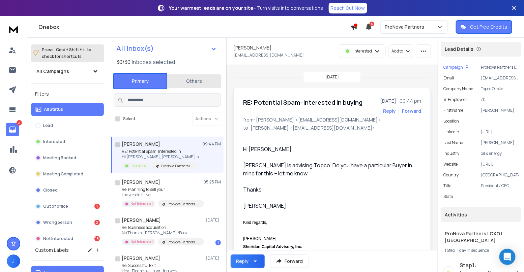
click at [413, 112] on div "Forward" at bounding box center [411, 111] width 19 height 7
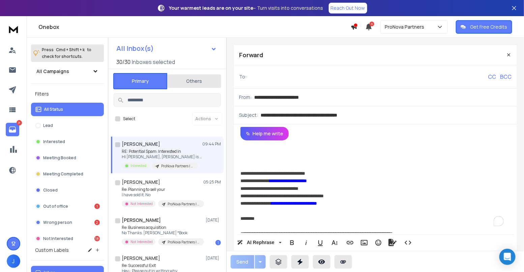
click at [264, 77] on input at bounding box center [272, 77] width 47 height 12
paste input "**********"
type input "**********"
click at [296, 60] on div "Forward" at bounding box center [375, 55] width 283 height 20
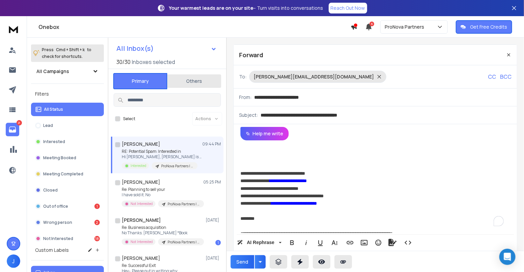
scroll to position [0, 0]
click at [493, 77] on p "CC" at bounding box center [492, 77] width 8 height 8
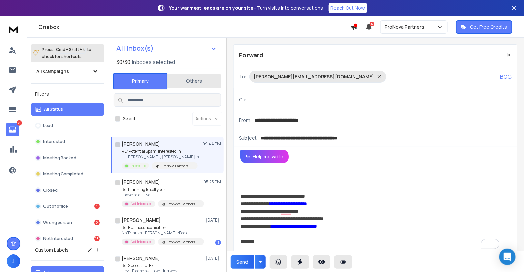
paste input "**********"
type input "**********"
click at [302, 43] on div "**********" at bounding box center [375, 199] width 297 height 322
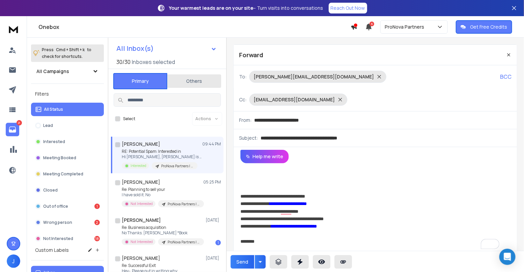
click at [248, 263] on button "Send" at bounding box center [243, 262] width 24 height 13
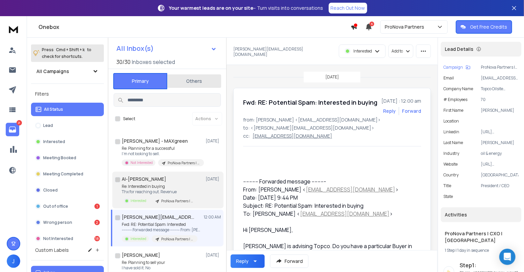
click at [165, 191] on p "Thx for reaching out. Revenue" at bounding box center [160, 191] width 76 height 5
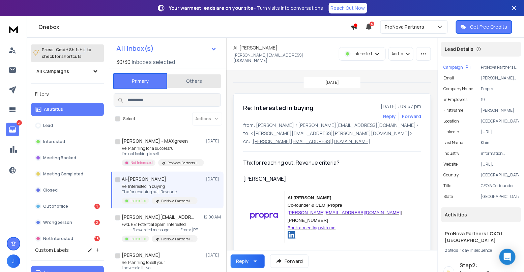
click at [415, 113] on div "Forward" at bounding box center [411, 116] width 19 height 7
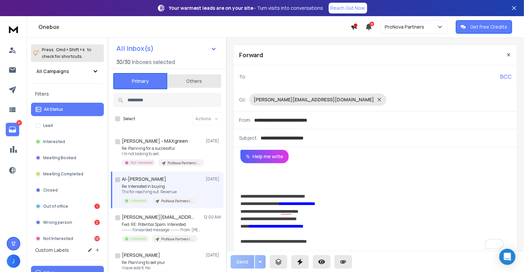
click at [377, 100] on icon at bounding box center [379, 99] width 5 height 5
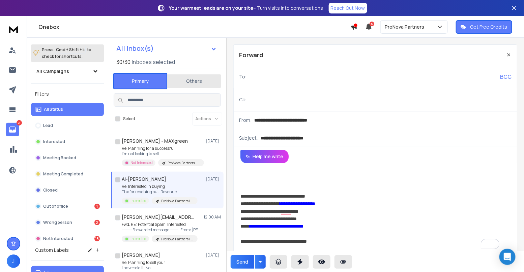
click at [282, 101] on input at bounding box center [272, 100] width 47 height 12
paste input "**********"
type input "**********"
click at [285, 73] on input at bounding box center [272, 77] width 47 height 12
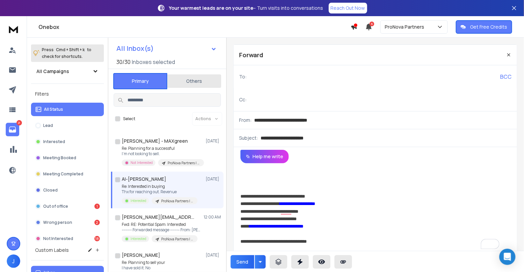
scroll to position [0, 0]
paste input "**********"
type input "**********"
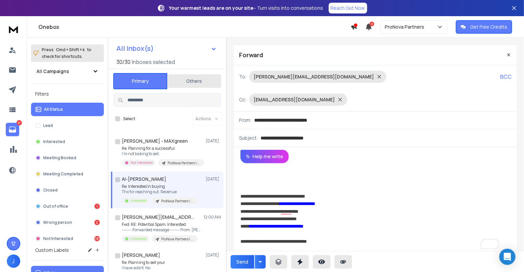
click at [297, 56] on div "Forward" at bounding box center [375, 55] width 283 height 20
click at [236, 264] on button "Send" at bounding box center [243, 262] width 24 height 13
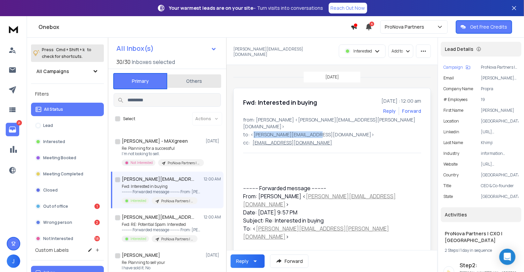
drag, startPoint x: 313, startPoint y: 128, endPoint x: 252, endPoint y: 128, distance: 60.0
click at [252, 131] on p "to: <rick@pronovapartners.com>" at bounding box center [332, 134] width 178 height 7
copy p "rick@pronovapartners.com"
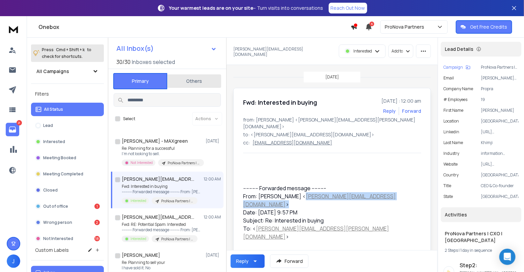
drag, startPoint x: 360, startPoint y: 189, endPoint x: 298, endPoint y: 191, distance: 62.4
click at [298, 192] on div "From: Al-Karim Khimji < al-karim@propra.tech >" at bounding box center [329, 200] width 173 height 16
copy div "al-karim@propra.tech >"
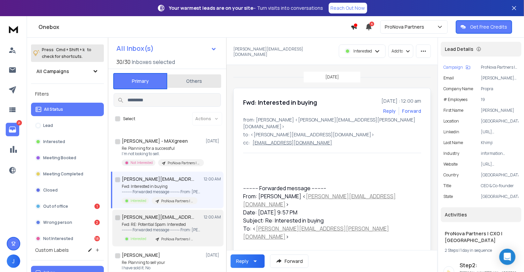
click at [176, 223] on p "Fwd: RE: Potential Spam: Interested" at bounding box center [162, 224] width 81 height 5
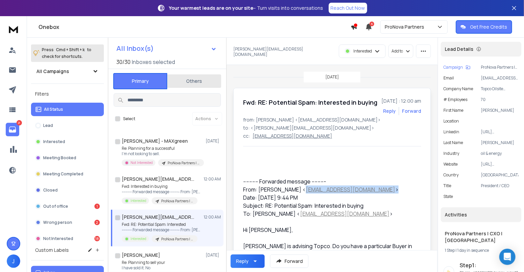
drag, startPoint x: 333, startPoint y: 193, endPoint x: 286, endPoint y: 192, distance: 47.2
click at [286, 192] on div "From: Ravi Rayu < rrayu@sheridancap.com >" at bounding box center [329, 190] width 173 height 8
copy div "rrayu@sheridancap.com >"
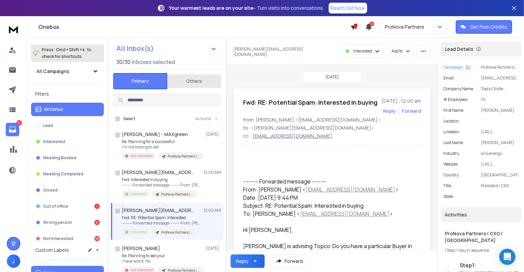
scroll to position [7, 0]
click at [430, 28] on div "ProNova Partners" at bounding box center [414, 27] width 59 height 7
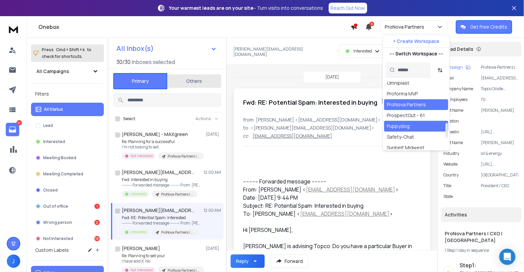
scroll to position [189, 0]
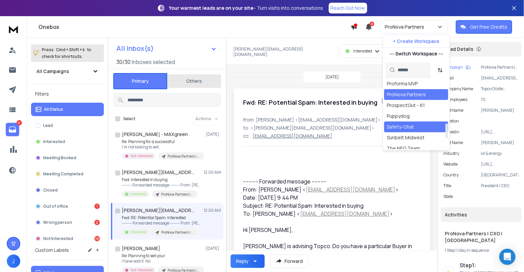
click at [421, 122] on div "Safety-Chat" at bounding box center [416, 127] width 64 height 11
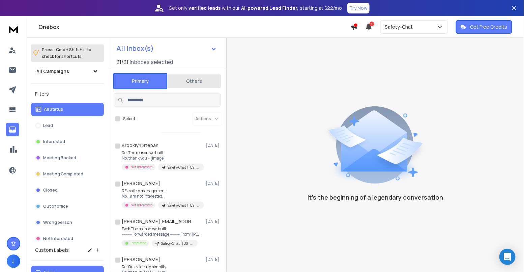
scroll to position [300, 0]
click at [438, 28] on div "Safety-Chat" at bounding box center [414, 27] width 59 height 7
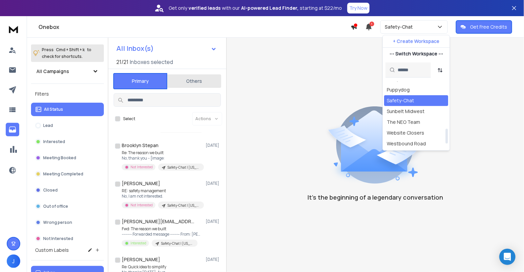
scroll to position [210, 0]
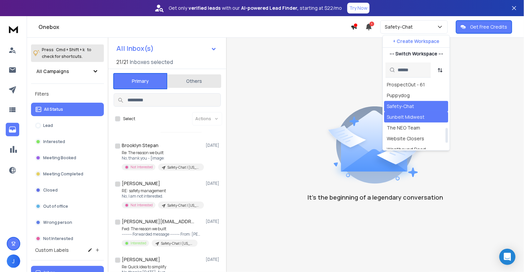
click at [419, 114] on div "Sunbelt Midwest" at bounding box center [406, 117] width 38 height 7
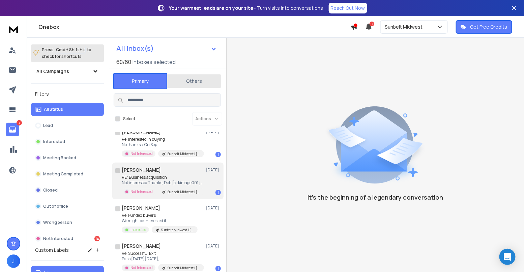
scroll to position [9, 0]
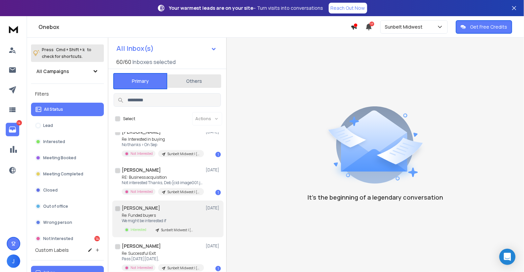
click at [187, 211] on div "[PERSON_NAME] [DATE]" at bounding box center [171, 208] width 99 height 7
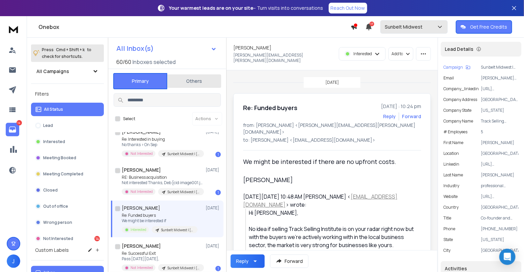
click at [425, 26] on p "Sunbelt Midwest" at bounding box center [405, 27] width 40 height 7
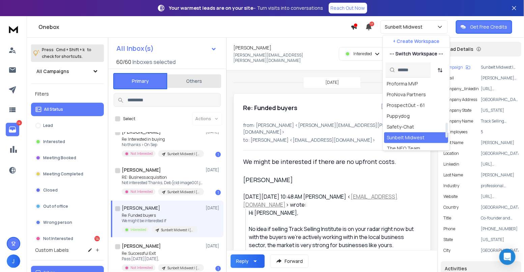
scroll to position [214, 0]
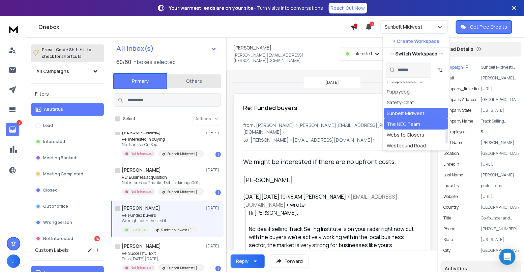
click at [414, 121] on div "The NEO Team" at bounding box center [403, 124] width 33 height 7
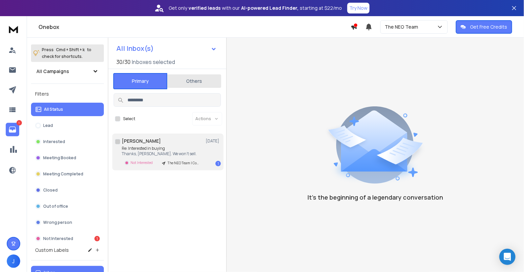
click at [161, 154] on p "Thanks, [PERSON_NAME]. We won't sell." at bounding box center [162, 153] width 81 height 5
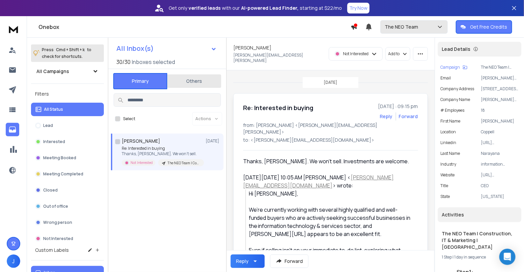
click at [436, 28] on div "The NEO Team" at bounding box center [414, 27] width 59 height 7
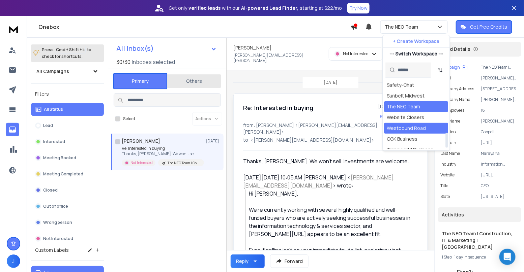
scroll to position [232, 0]
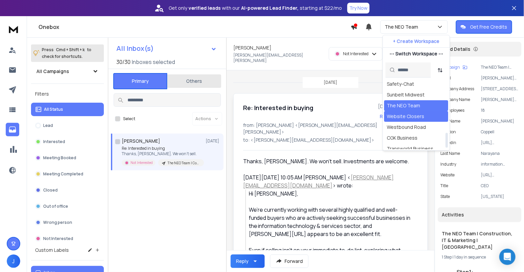
click at [411, 113] on div "Website Closers" at bounding box center [405, 116] width 37 height 7
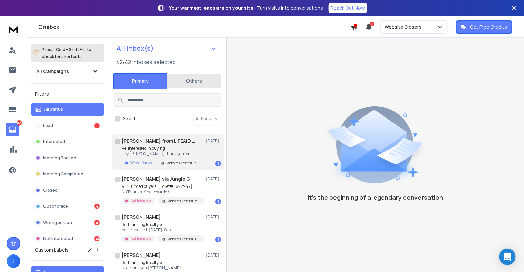
click at [166, 152] on p "Hey [PERSON_NAME], Thank you for" at bounding box center [162, 153] width 81 height 5
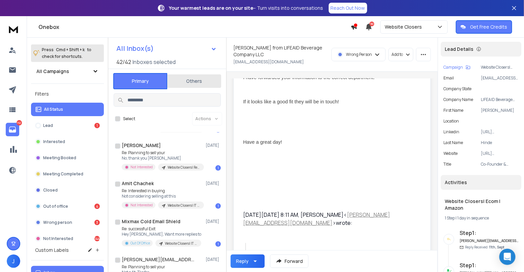
scroll to position [144, 0]
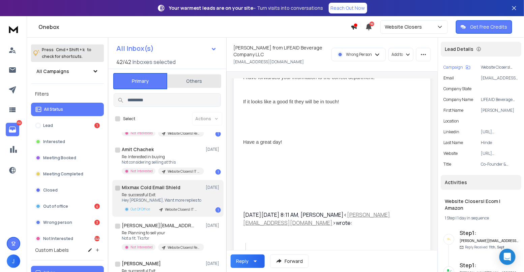
click at [170, 189] on h1 "Mixmax Cold Email Shield" at bounding box center [151, 187] width 59 height 7
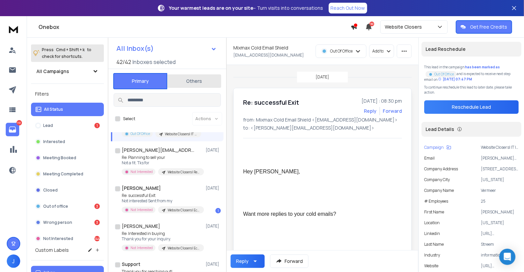
scroll to position [264, 0]
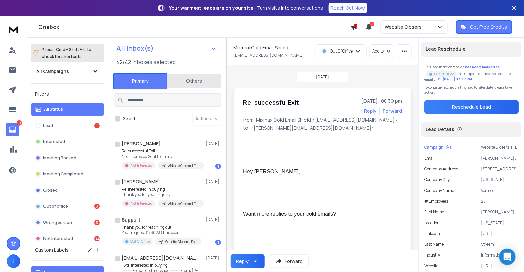
click at [175, 188] on p "Re: Interested in buying" at bounding box center [162, 189] width 81 height 5
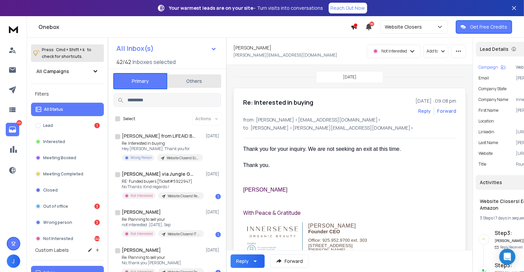
scroll to position [0, 0]
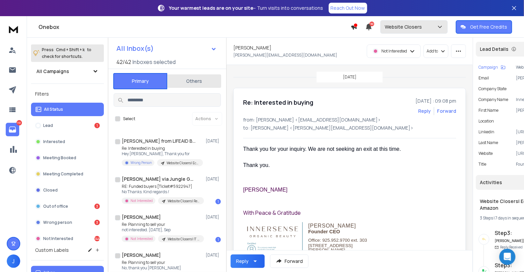
click at [420, 24] on p "Website Closers" at bounding box center [405, 27] width 40 height 7
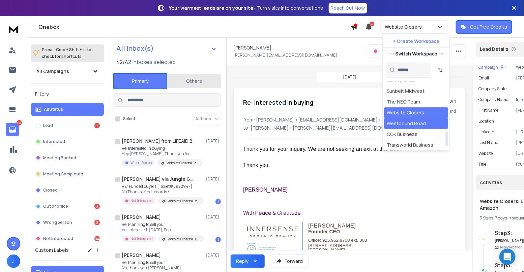
scroll to position [237, 0]
click at [418, 119] on div "Westbound Road" at bounding box center [406, 122] width 39 height 7
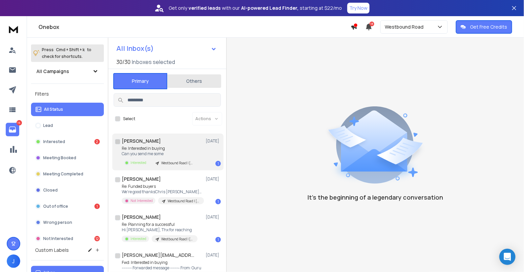
click at [192, 153] on p "Can you send me some" at bounding box center [160, 153] width 76 height 5
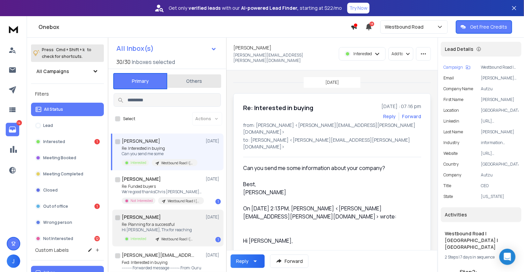
click at [163, 227] on p "Re: Planning for a successful" at bounding box center [160, 224] width 76 height 5
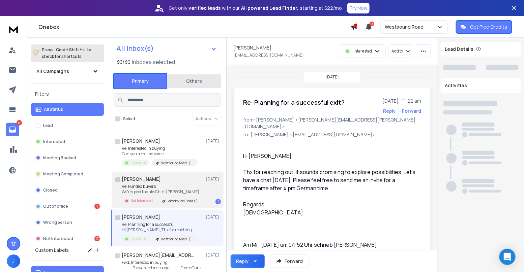
scroll to position [86, 0]
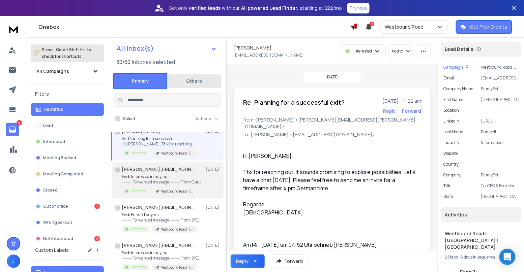
click at [168, 183] on p "---------- Forwarded message --------- From: Guru" at bounding box center [162, 182] width 80 height 5
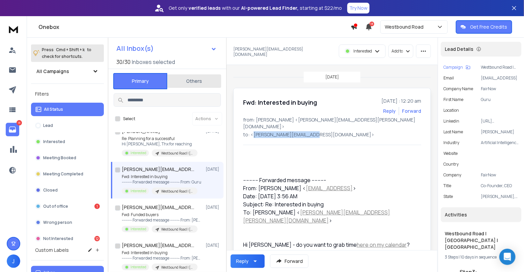
drag, startPoint x: 315, startPoint y: 128, endPoint x: 253, endPoint y: 130, distance: 61.4
click at [253, 131] on p "to: <marty@westboundroad.com>" at bounding box center [332, 134] width 178 height 7
copy p "marty@westboundroad.com"
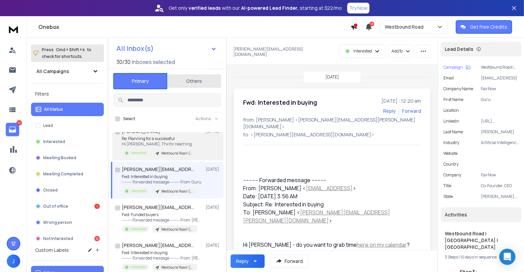
click at [189, 138] on p "Re: Planning for a successful" at bounding box center [160, 138] width 76 height 5
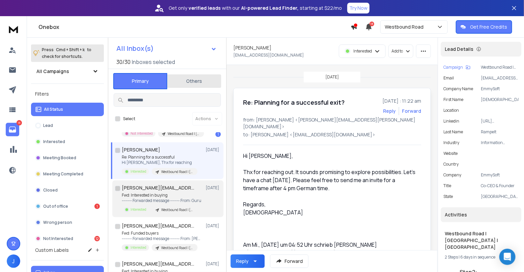
scroll to position [54, 0]
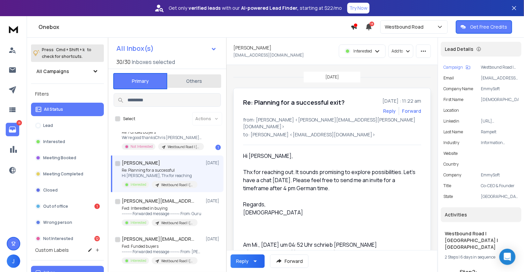
click at [411, 112] on div "Forward" at bounding box center [411, 111] width 19 height 7
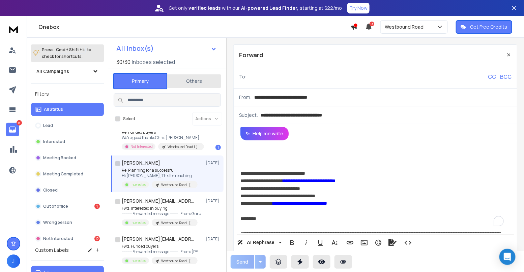
click at [264, 75] on input at bounding box center [272, 77] width 47 height 12
paste input "**********"
type input "**********"
click at [306, 53] on div "Forward" at bounding box center [375, 55] width 283 height 20
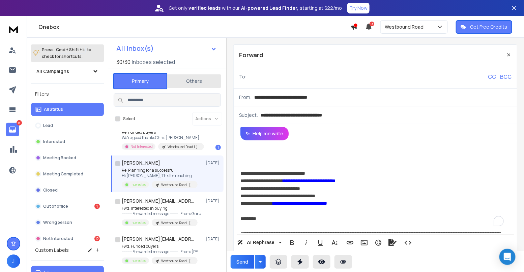
scroll to position [0, 0]
click at [240, 262] on button "Send" at bounding box center [243, 262] width 24 height 13
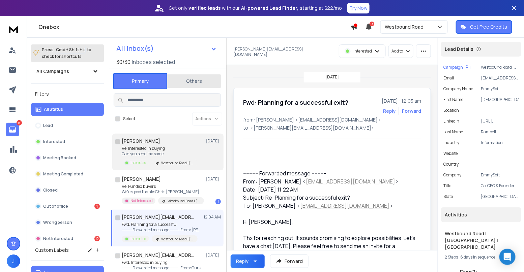
click at [179, 152] on p "Can you send me some" at bounding box center [160, 153] width 76 height 5
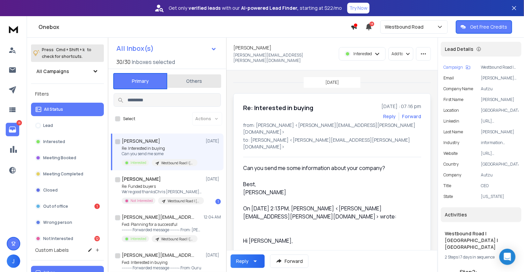
click at [417, 113] on div "Forward" at bounding box center [411, 116] width 19 height 7
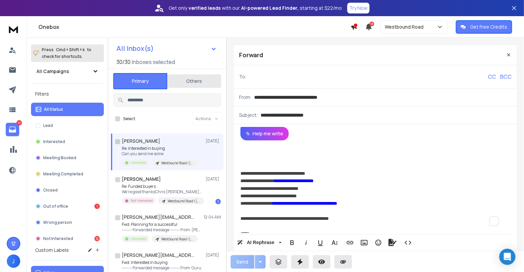
click at [263, 79] on input at bounding box center [272, 77] width 47 height 12
paste input "**********"
type input "**********"
click at [313, 56] on div "Forward" at bounding box center [375, 55] width 283 height 20
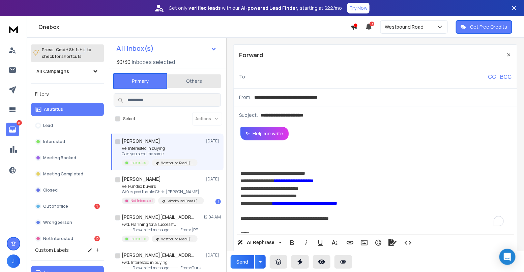
scroll to position [0, 0]
click at [244, 260] on button "Send" at bounding box center [243, 262] width 24 height 13
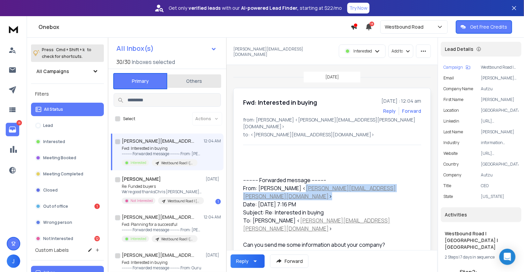
drag, startPoint x: 361, startPoint y: 182, endPoint x: 292, endPoint y: 183, distance: 69.4
click at [292, 184] on div "From: John Gabriel < john.gabriel@autzu.com >" at bounding box center [329, 192] width 173 height 16
copy div "john.gabriel@autzu.com >"
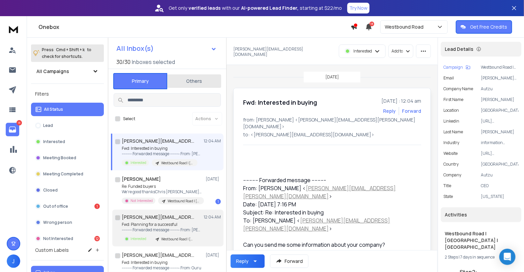
click at [169, 229] on p "---------- Forwarded message --------- From: Christian" at bounding box center [162, 230] width 81 height 5
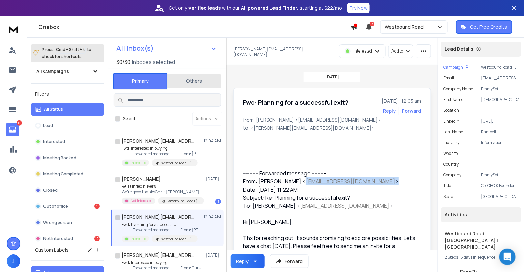
drag, startPoint x: 368, startPoint y: 182, endPoint x: 307, endPoint y: 181, distance: 60.4
click at [307, 181] on div "From: Christian Rampelt < christian.rampelt@emmysoft.com >" at bounding box center [329, 182] width 173 height 8
copy div "christian.rampelt@emmysoft.com >"
click at [424, 26] on p "Westbound Road" at bounding box center [405, 27] width 41 height 7
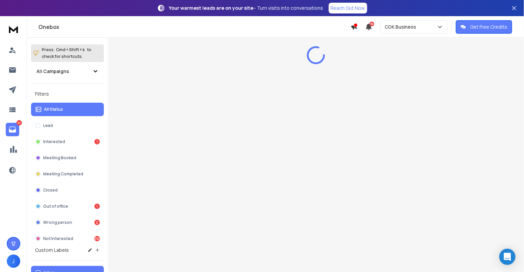
click at [248, 33] on div "Onebox 50 CGK Business Get Free Credits" at bounding box center [262, 27] width 524 height 22
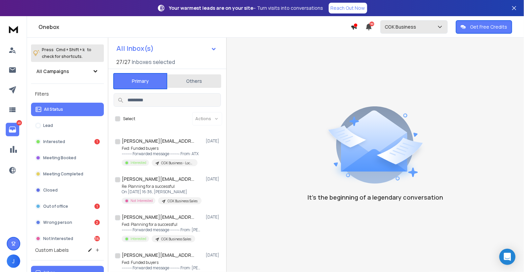
click at [417, 30] on button "CGK Business" at bounding box center [413, 26] width 67 height 13
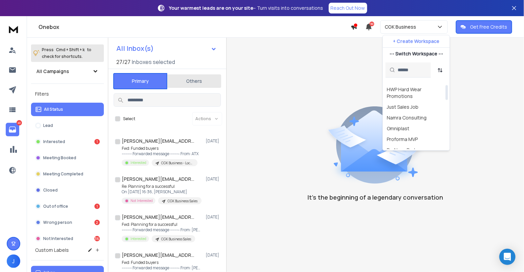
scroll to position [237, 0]
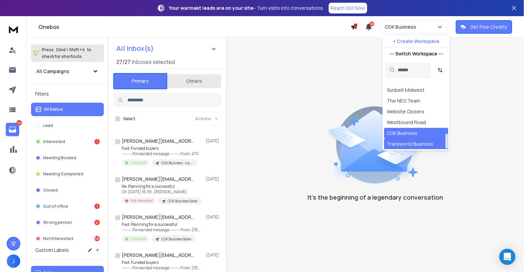
click at [422, 141] on div "Transworld Business Advisors of [GEOGRAPHIC_DATA]" at bounding box center [416, 151] width 59 height 20
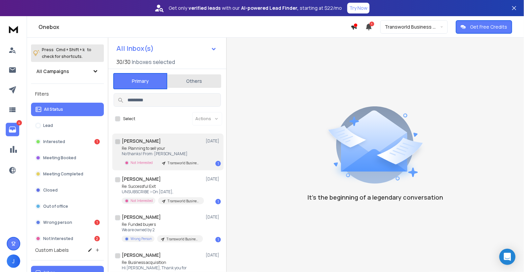
click at [181, 145] on div "[PERSON_NAME] [DATE] Re: Planning to sell your No thanks ! From: [PERSON_NAME] …" at bounding box center [171, 152] width 99 height 29
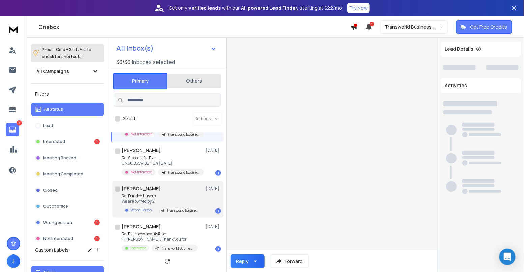
click at [178, 195] on p "Re: Funded buyers" at bounding box center [162, 196] width 81 height 5
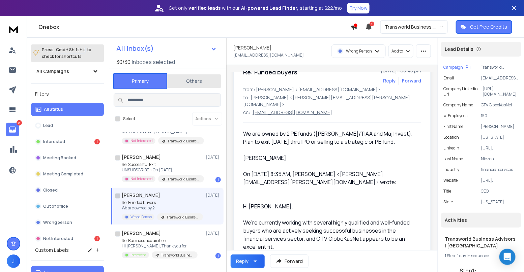
scroll to position [32, 0]
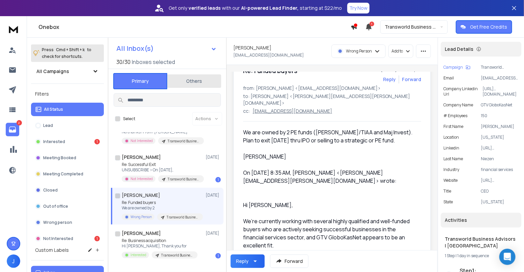
click at [369, 54] on div "Wrong Person" at bounding box center [359, 51] width 54 height 13
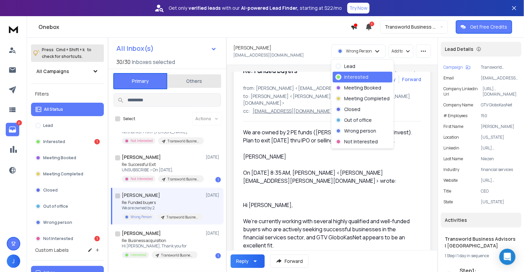
click at [365, 78] on p "Interested" at bounding box center [356, 77] width 24 height 7
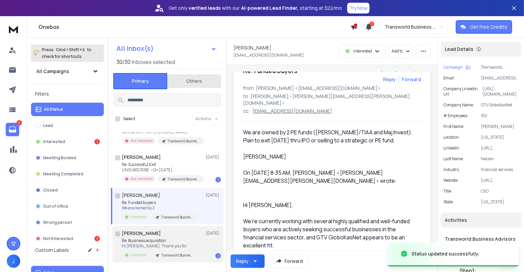
click at [174, 235] on div "[PERSON_NAME] [DATE]" at bounding box center [171, 233] width 99 height 7
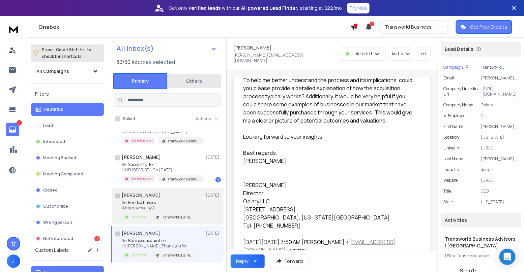
scroll to position [22, 0]
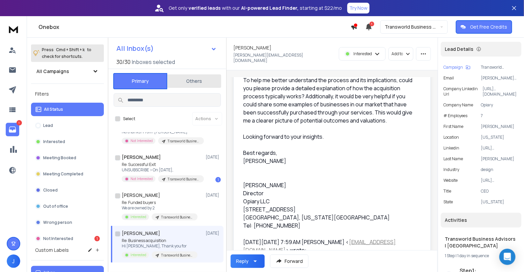
click at [290, 27] on h1 "Onebox" at bounding box center [194, 27] width 312 height 8
click at [16, 263] on span "J" at bounding box center [13, 261] width 13 height 13
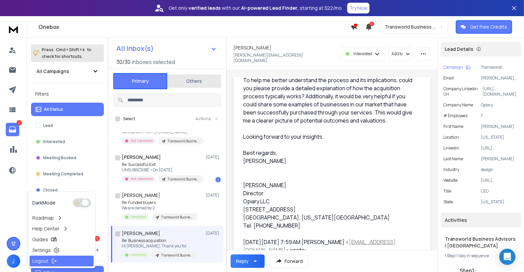
click at [43, 263] on p "Logout" at bounding box center [40, 261] width 16 height 7
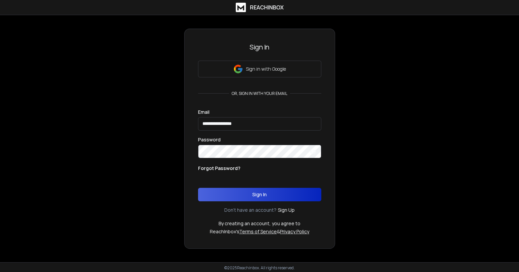
click at [266, 126] on input "**********" at bounding box center [259, 123] width 123 height 13
type input "**********"
click at [274, 139] on div "Password" at bounding box center [259, 140] width 123 height 5
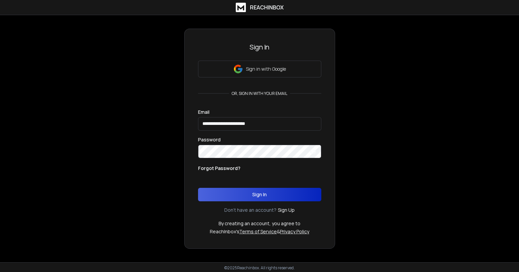
click at [251, 199] on button "Sign In" at bounding box center [259, 194] width 123 height 13
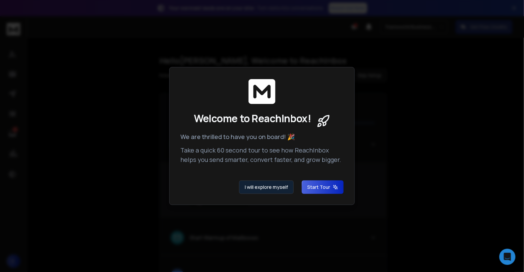
click at [270, 191] on button "I will explore myself" at bounding box center [266, 187] width 55 height 13
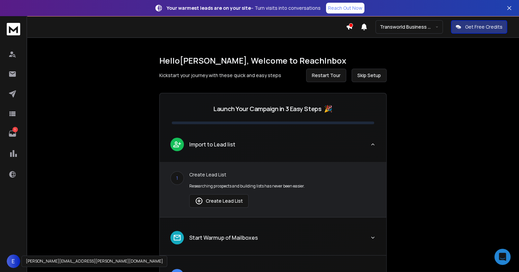
click at [12, 265] on span "E" at bounding box center [13, 261] width 13 height 13
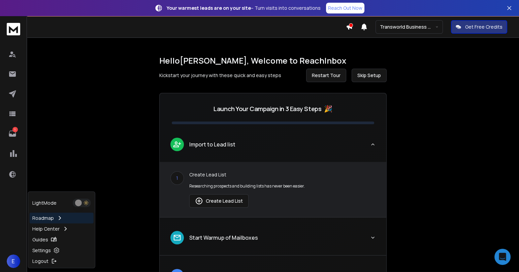
click at [89, 204] on button "button" at bounding box center [82, 203] width 18 height 9
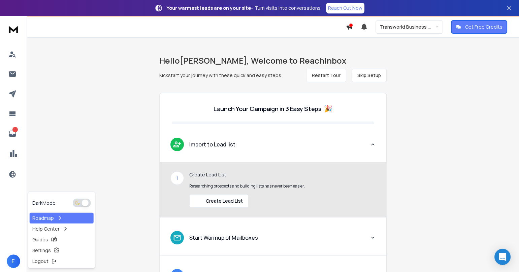
click at [477, 93] on div "Hello [PERSON_NAME] , Welcome to ReachInbox Kickstart your journey with these q…" at bounding box center [273, 174] width 471 height 260
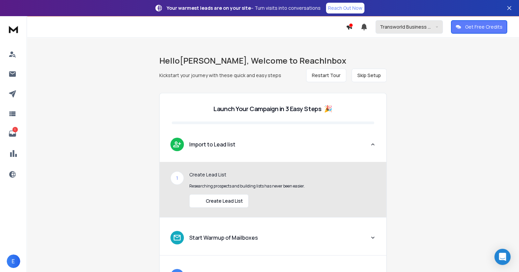
click at [422, 26] on p "Transworld Business Advisors of [GEOGRAPHIC_DATA]" at bounding box center [408, 27] width 56 height 7
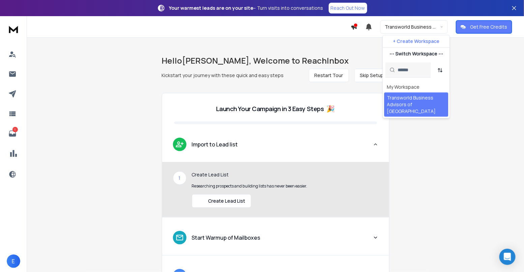
click at [426, 102] on div "Transworld Business Advisors of [GEOGRAPHIC_DATA]" at bounding box center [416, 105] width 59 height 20
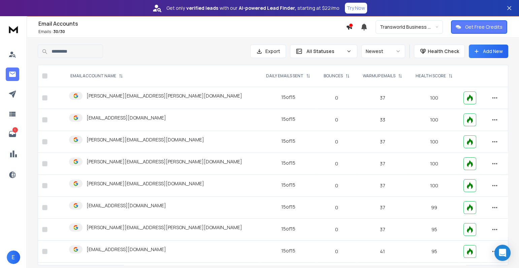
click at [103, 53] on input at bounding box center [70, 50] width 65 height 13
click at [151, 51] on div at bounding box center [142, 50] width 209 height 13
click at [144, 54] on div at bounding box center [142, 50] width 209 height 13
click at [167, 52] on div at bounding box center [142, 50] width 209 height 13
click at [169, 54] on div at bounding box center [142, 50] width 209 height 13
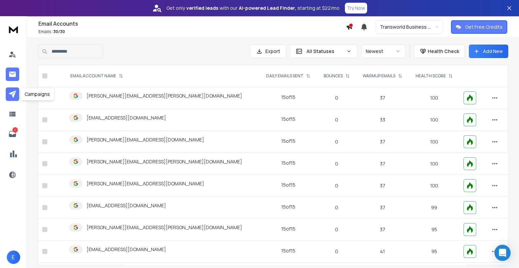
click at [10, 93] on icon at bounding box center [12, 93] width 7 height 7
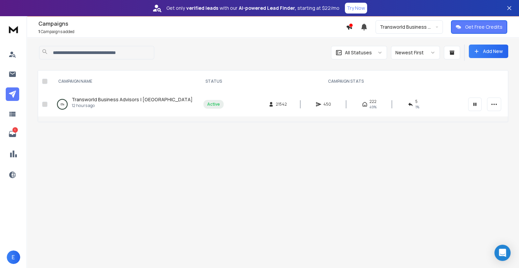
click at [236, 53] on div at bounding box center [156, 52] width 236 height 16
click at [230, 53] on div at bounding box center [156, 52] width 236 height 16
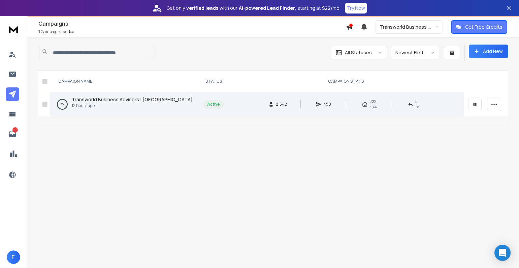
click at [123, 100] on span "Transworld Business Advisors | [GEOGRAPHIC_DATA]" at bounding box center [132, 99] width 121 height 6
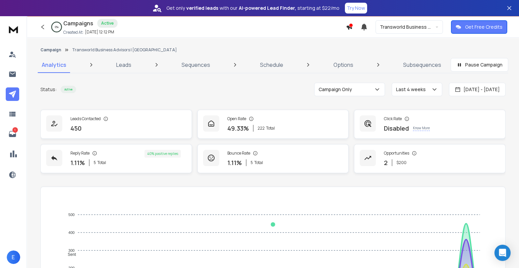
click at [192, 90] on div "Status: Active Pause Campaign Campaign Only Last 4 weeks [DATE] - [DATE]" at bounding box center [273, 89] width 466 height 13
click at [185, 93] on div "Status: Active Pause Campaign Campaign Only Last 4 weeks [DATE] - [DATE]" at bounding box center [273, 89] width 466 height 13
click at [189, 95] on div "Status: Active Pause Campaign Campaign Only Last 4 weeks [DATE] - [DATE]" at bounding box center [273, 89] width 466 height 13
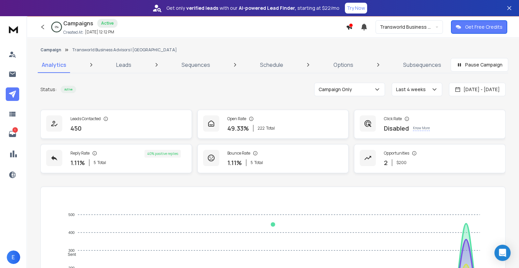
click at [274, 98] on div "Status: Active Pause Campaign Campaign Only Last 4 weeks [DATE] - [DATE] Leads …" at bounding box center [273, 262] width 466 height 359
click at [251, 96] on div "Status: Active Pause Campaign Campaign Only Last 4 weeks [DATE] - [DATE] Leads …" at bounding box center [273, 262] width 466 height 359
click at [134, 65] on link "Leads" at bounding box center [123, 65] width 23 height 16
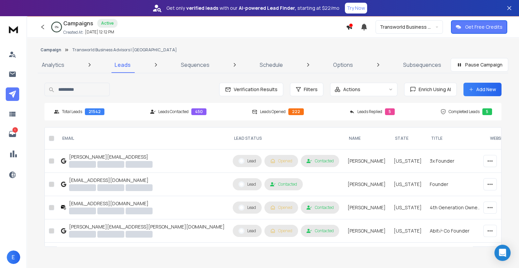
click at [190, 43] on div "Campaign Transworld Business Advisors | [GEOGRAPHIC_DATA] Analytics Leads Seque…" at bounding box center [273, 143] width 493 height 211
click at [189, 46] on div "Campaign Transworld Business Advisors | [GEOGRAPHIC_DATA]" at bounding box center [273, 49] width 471 height 11
click at [192, 65] on p "Sequences" at bounding box center [195, 65] width 29 height 8
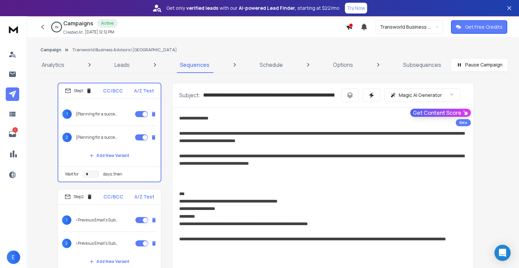
click at [116, 112] on p "{Planning for a successful exit?|Planning to sell your business?|Successful Exi…" at bounding box center [97, 113] width 43 height 5
click at [101, 135] on p "{Planning for a successful exit?|Planning to sell your business?|Successful Exi…" at bounding box center [97, 137] width 43 height 5
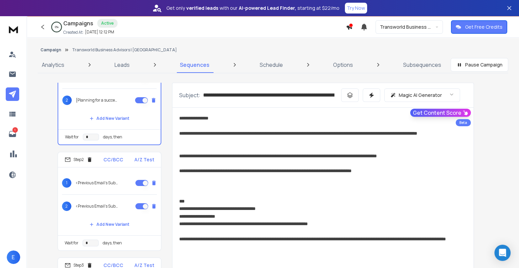
scroll to position [39, 0]
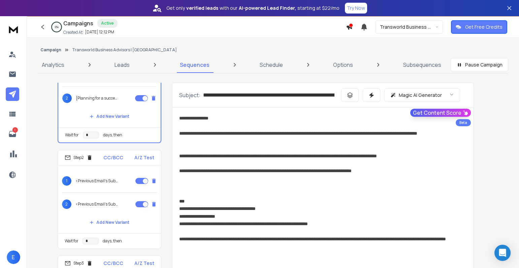
click at [92, 177] on div "1 <Previous Email's Subject>" at bounding box center [90, 180] width 57 height 9
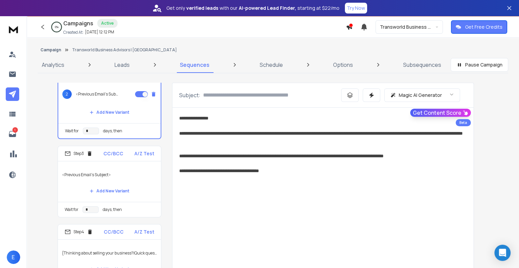
scroll to position [155, 0]
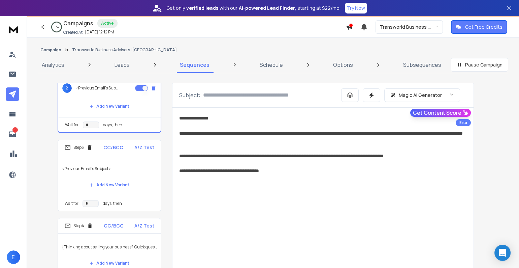
click at [109, 163] on p "<Previous Email's Subject>" at bounding box center [109, 168] width 95 height 19
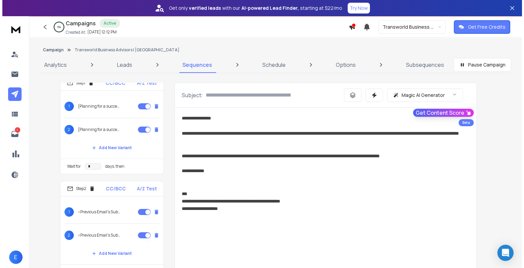
scroll to position [0, 0]
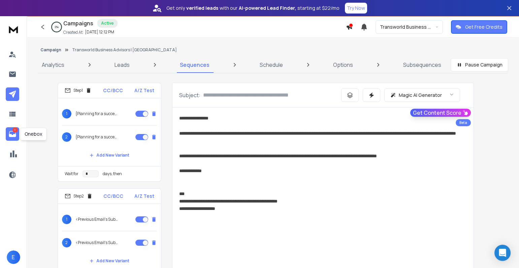
click at [13, 135] on icon at bounding box center [12, 134] width 7 height 6
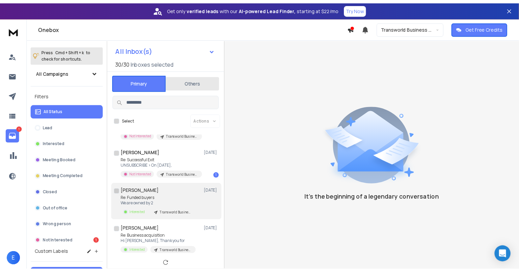
scroll to position [22, 0]
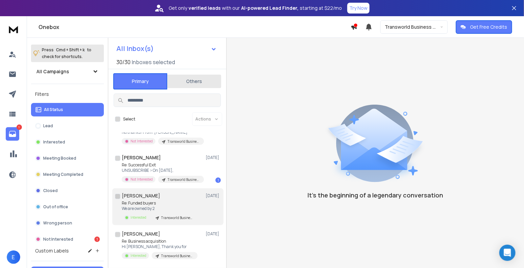
click at [167, 202] on p "Re: Funded buyers" at bounding box center [160, 202] width 76 height 5
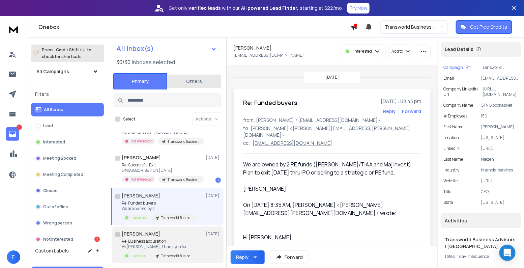
click at [154, 244] on p "Hi [PERSON_NAME], Thank you for" at bounding box center [160, 246] width 76 height 5
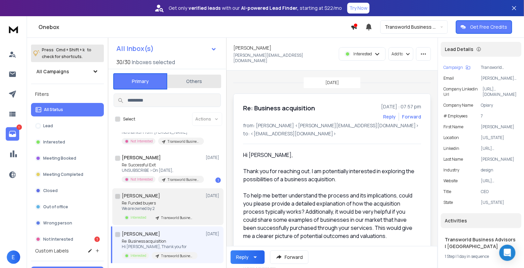
click at [190, 198] on div "[PERSON_NAME] [DATE]" at bounding box center [171, 195] width 99 height 7
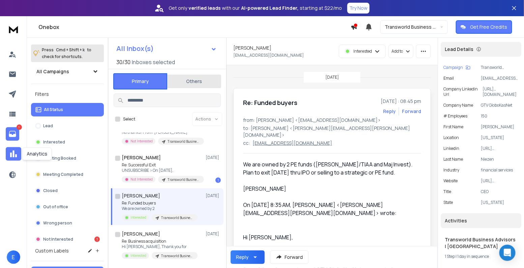
click at [13, 155] on icon at bounding box center [13, 153] width 7 height 7
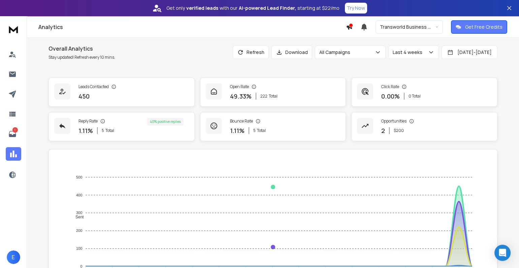
click at [166, 56] on div "Overall Analytics Stay updated! Refresh every 10 mins. Refresh Download All Cam…" at bounding box center [273, 52] width 449 height 16
click at [47, 76] on div "Overall Analytics Stay updated! Refresh every 10 mins. Refresh Download All Cam…" at bounding box center [273, 217] width 493 height 359
click at [136, 58] on div "Overall Analytics Stay updated! Refresh every 10 mins. Refresh Download All Cam…" at bounding box center [273, 52] width 449 height 16
click at [152, 56] on div "Overall Analytics Stay updated! Refresh every 10 mins. Refresh Download All Cam…" at bounding box center [273, 52] width 449 height 16
